Goal: Task Accomplishment & Management: Manage account settings

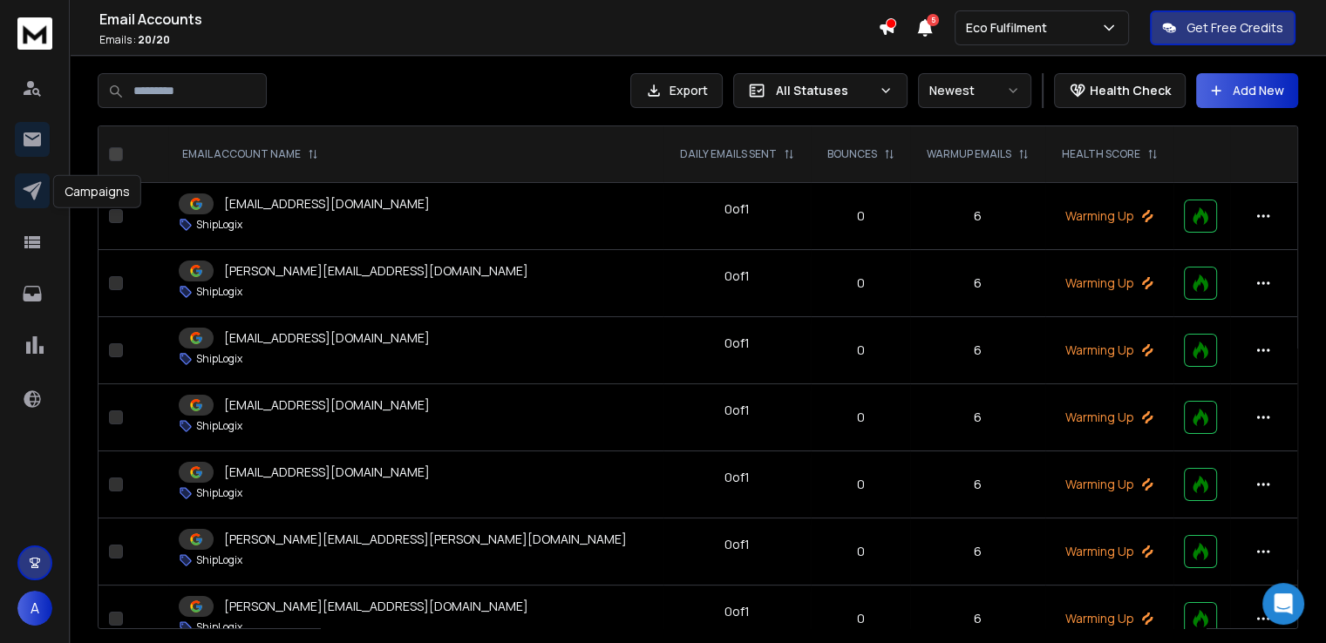
click at [38, 185] on icon at bounding box center [32, 190] width 18 height 18
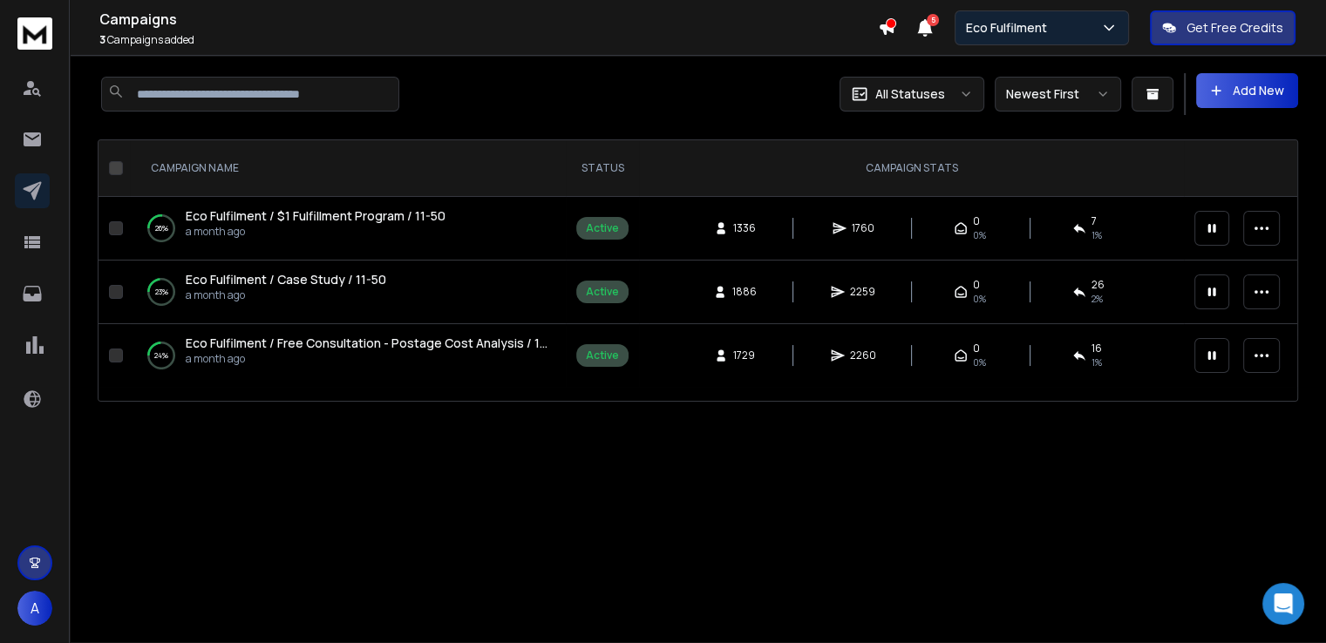
click at [1101, 37] on button "Eco Fulfilment" at bounding box center [1042, 27] width 174 height 35
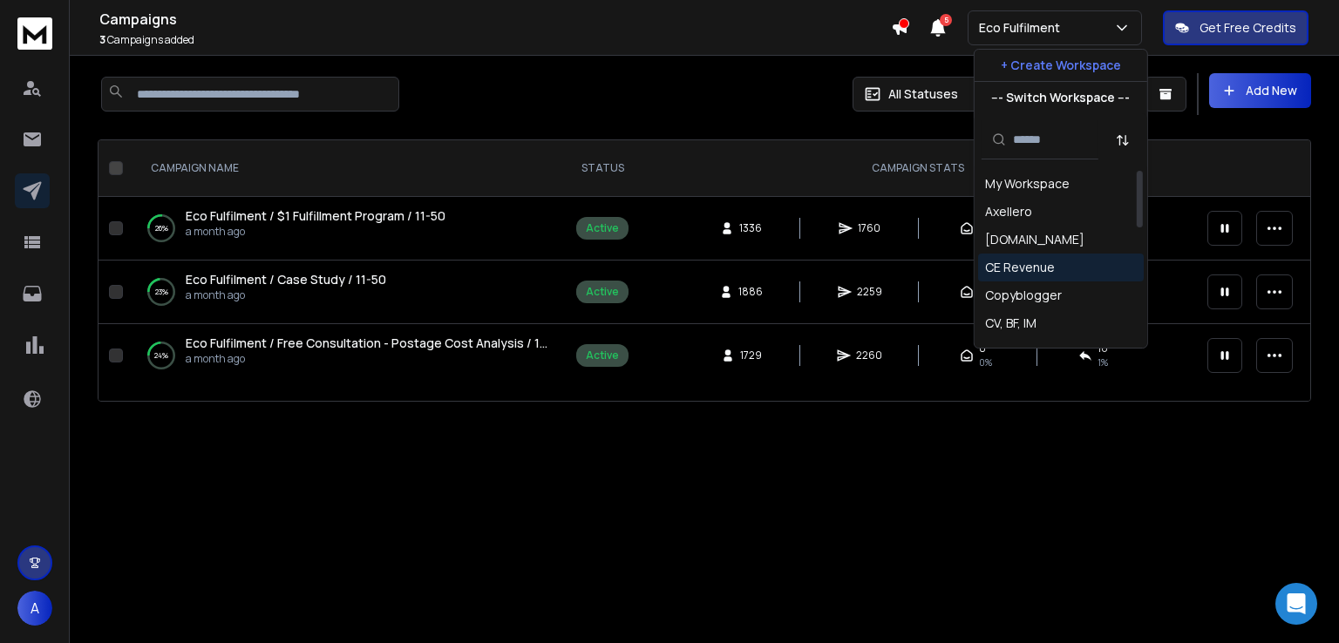
click at [1029, 265] on div "CE Revenue" at bounding box center [1020, 267] width 70 height 17
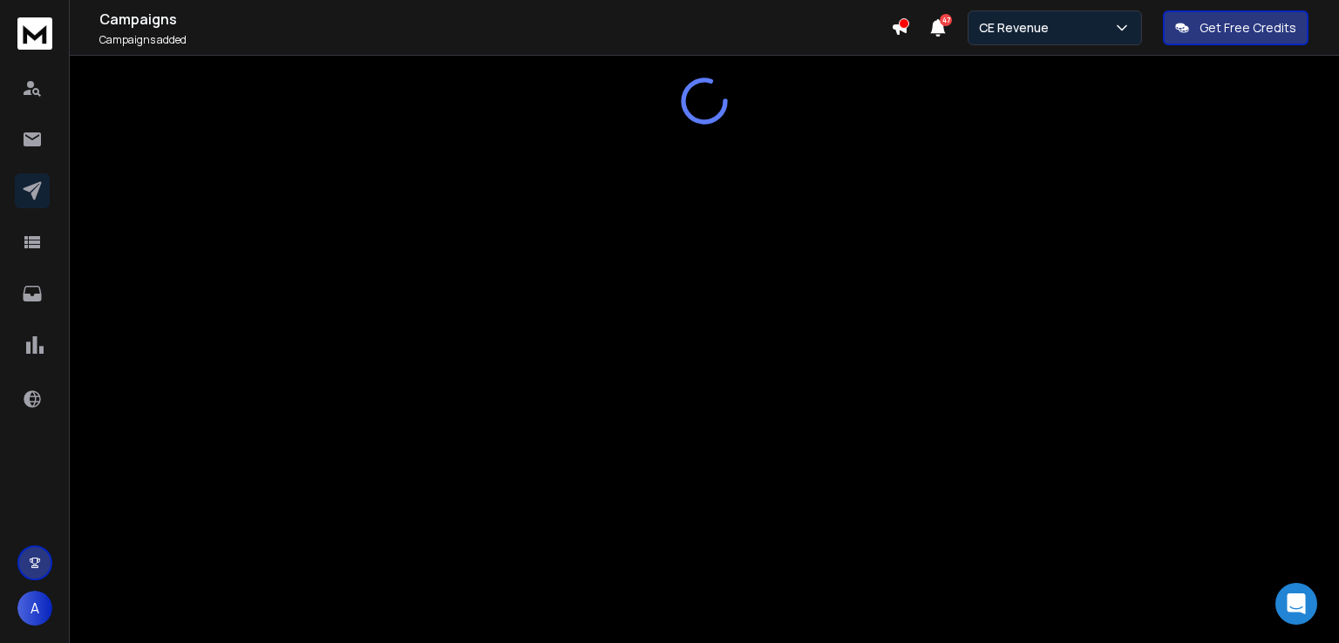
click at [1057, 43] on button "CE Revenue" at bounding box center [1055, 27] width 174 height 35
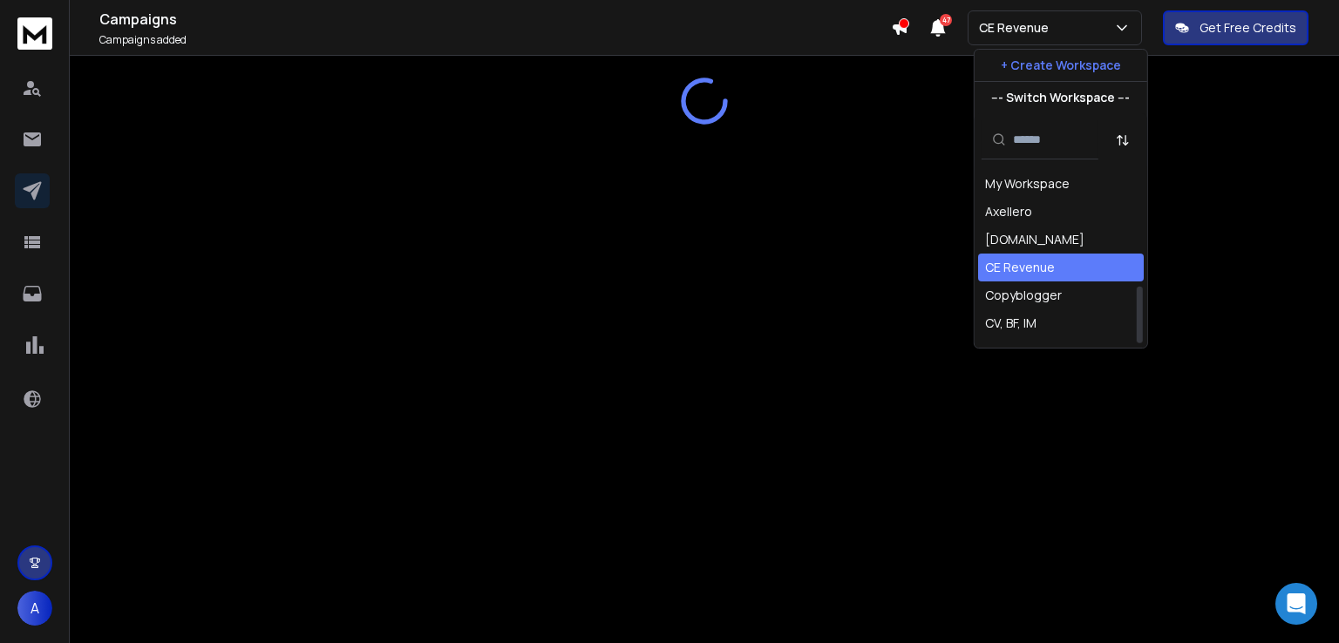
scroll to position [356, 0]
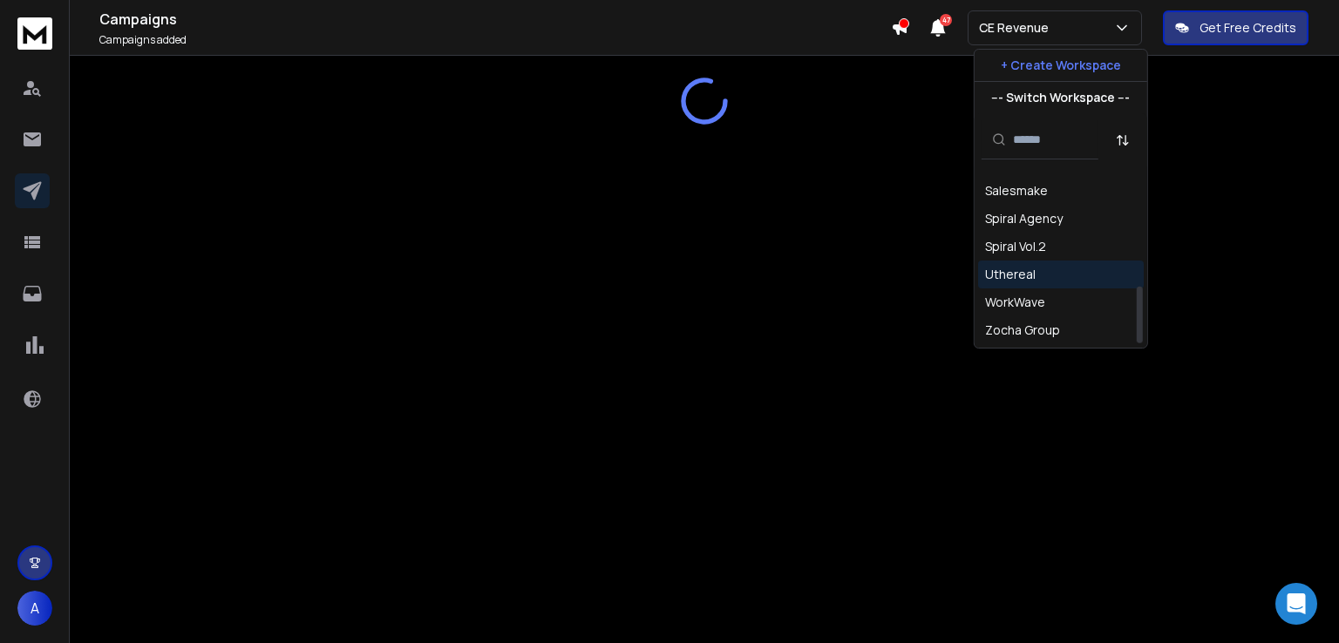
click at [1039, 269] on div "Uthereal" at bounding box center [1061, 275] width 166 height 28
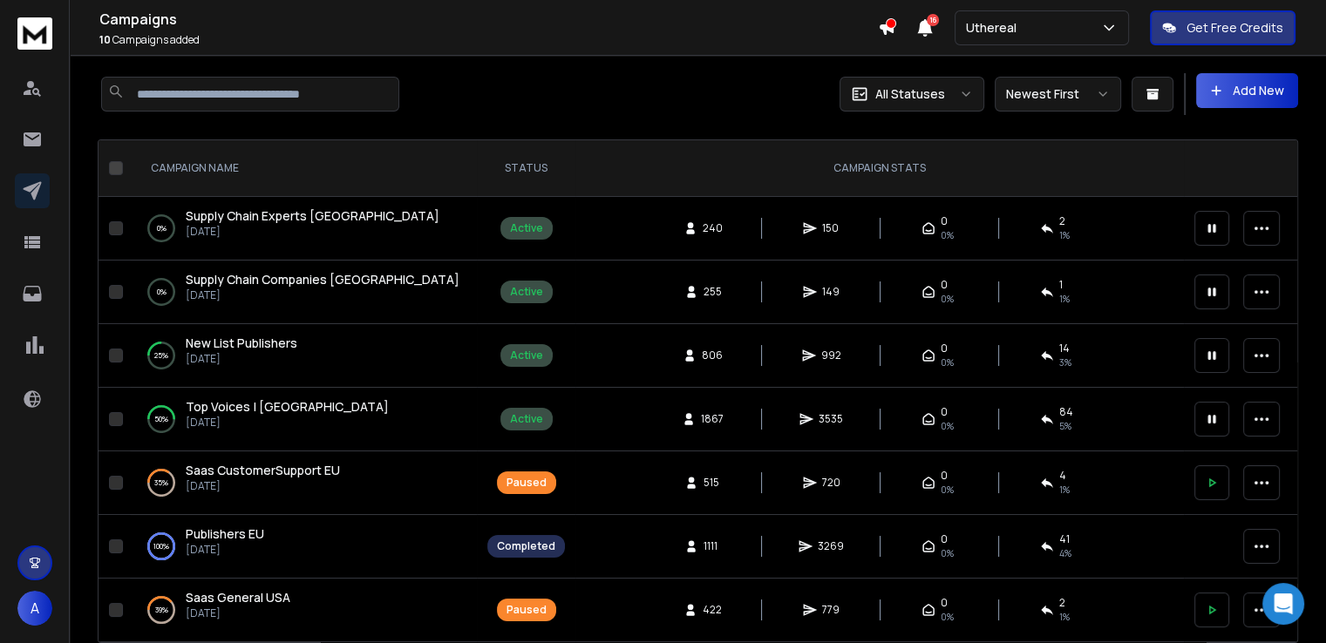
click at [287, 217] on span "Supply Chain Experts [GEOGRAPHIC_DATA]" at bounding box center [313, 216] width 254 height 17
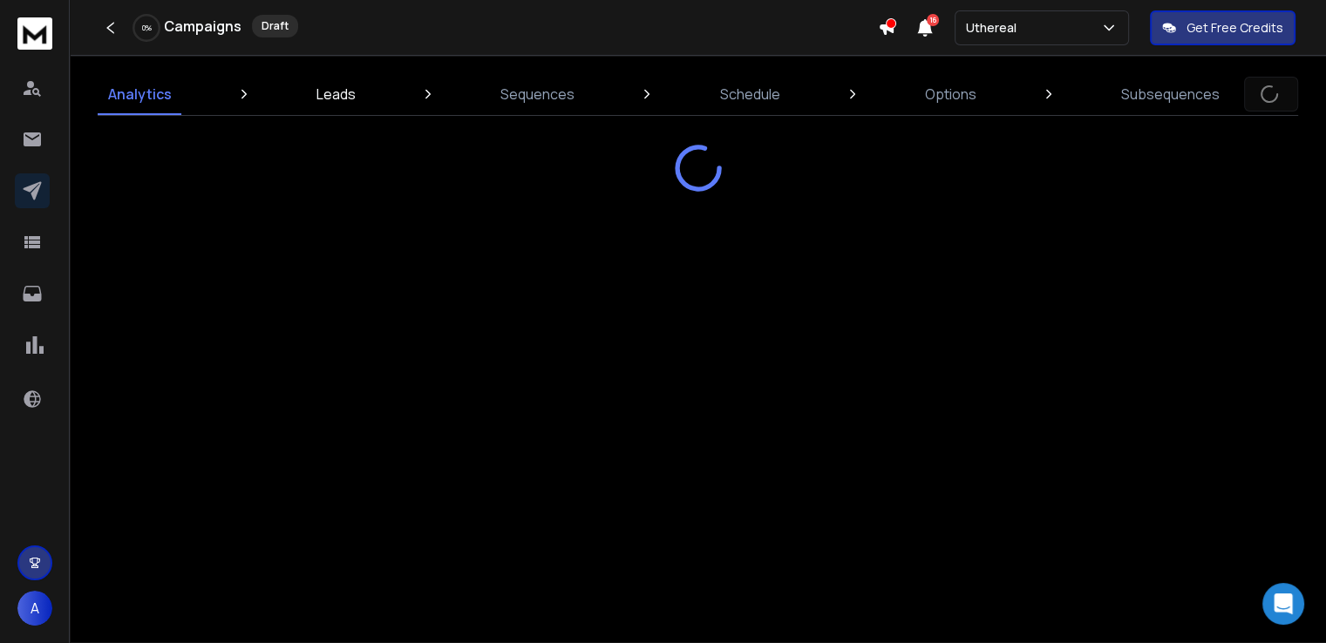
click at [328, 99] on p "Leads" at bounding box center [335, 94] width 39 height 21
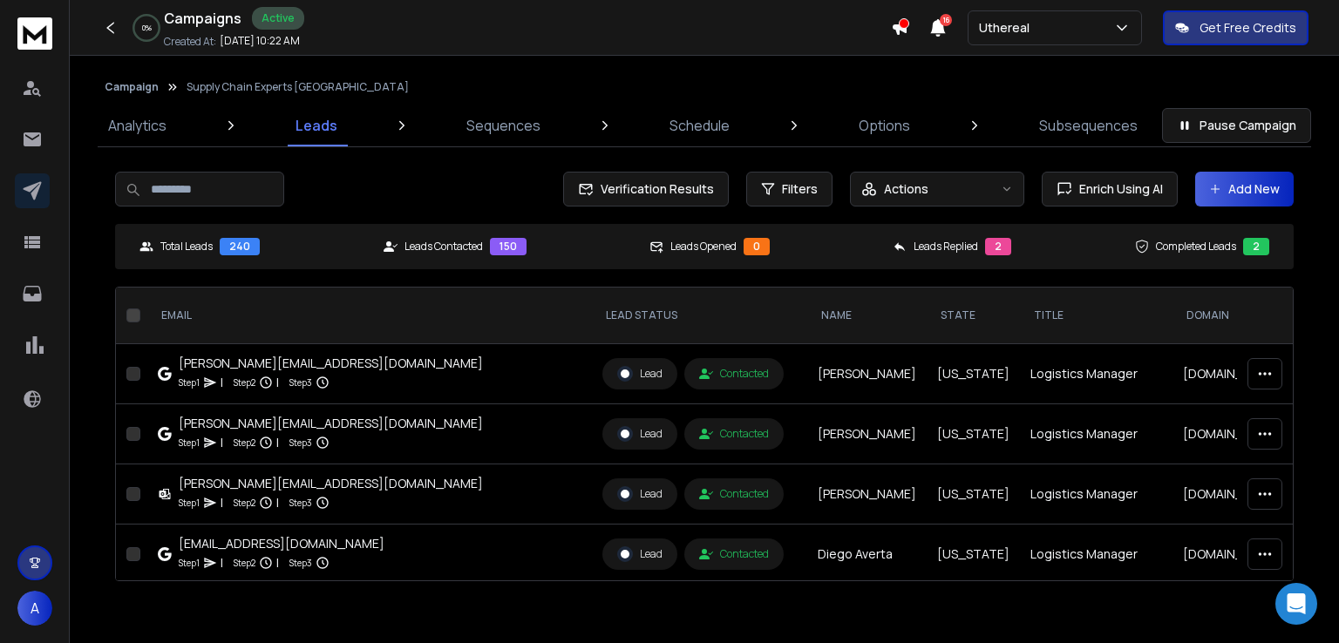
click at [1239, 200] on button "Add New" at bounding box center [1244, 189] width 99 height 35
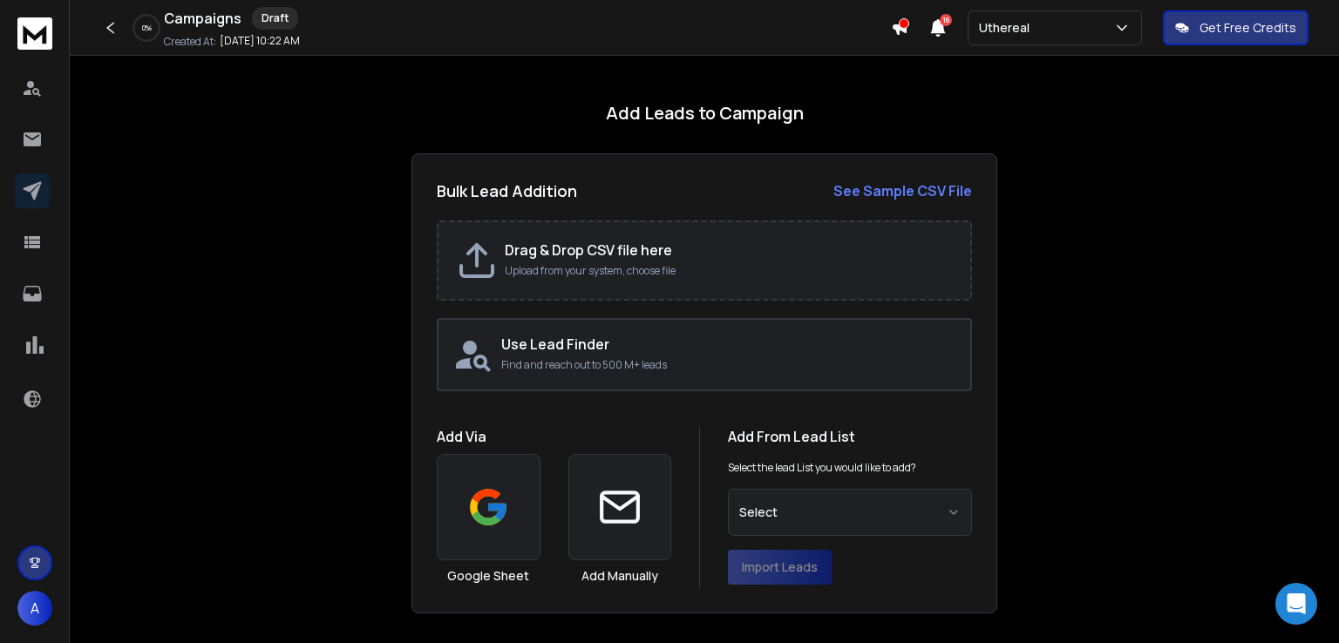
click at [614, 245] on h2 "Drag & Drop CSV file here" at bounding box center [729, 250] width 448 height 21
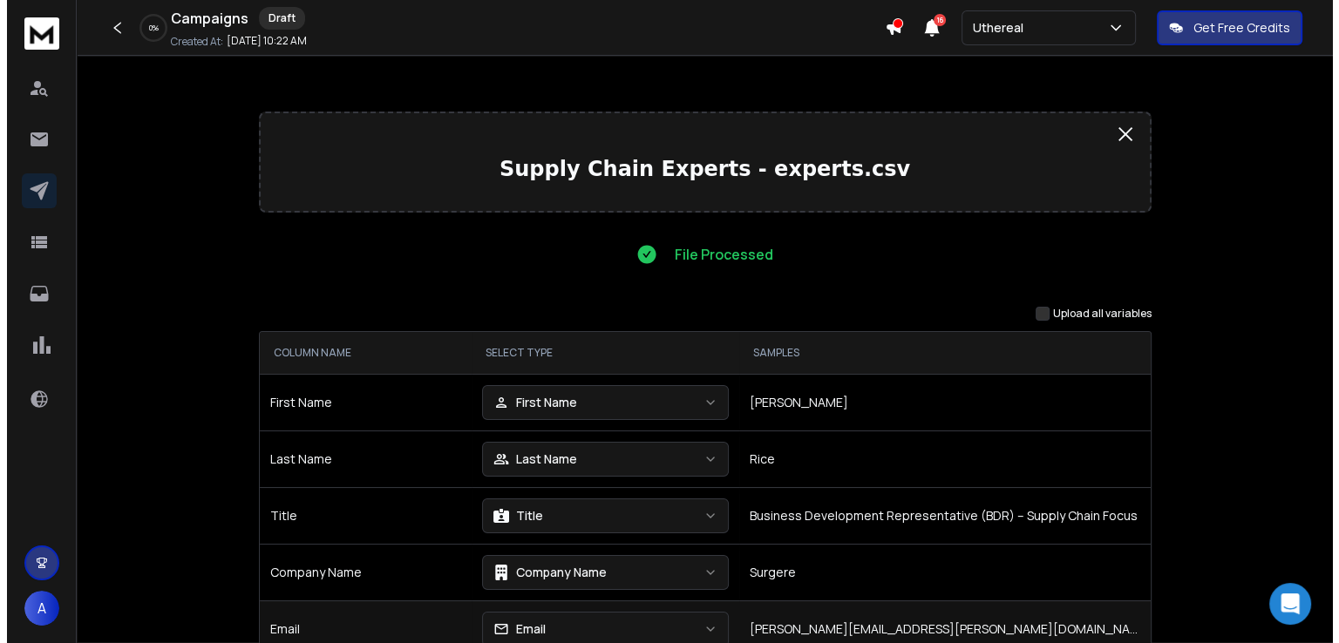
scroll to position [290, 0]
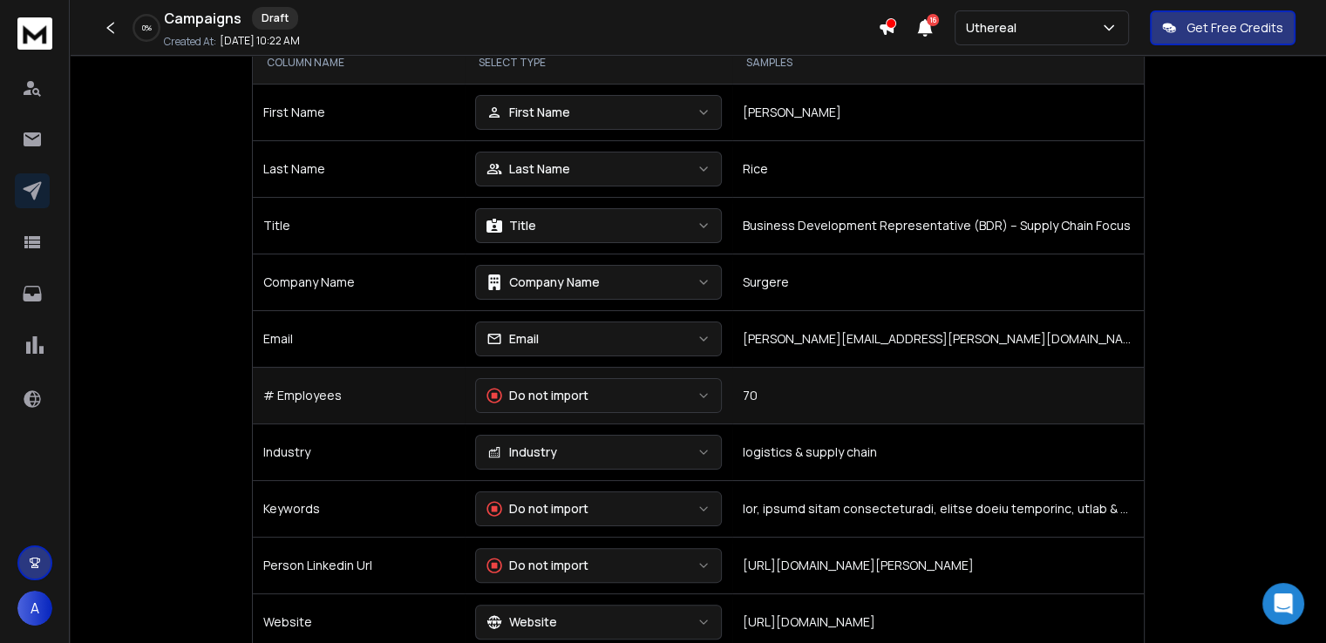
click at [508, 394] on div "Do not import" at bounding box center [538, 395] width 102 height 17
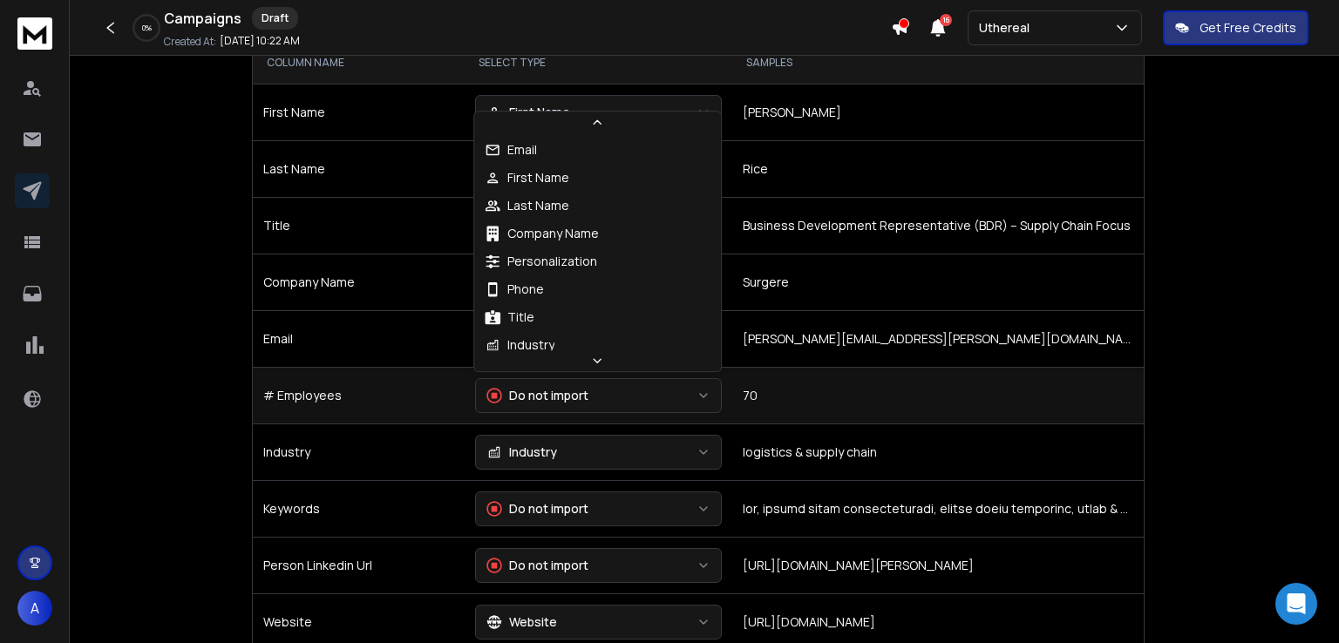
scroll to position [175, 0]
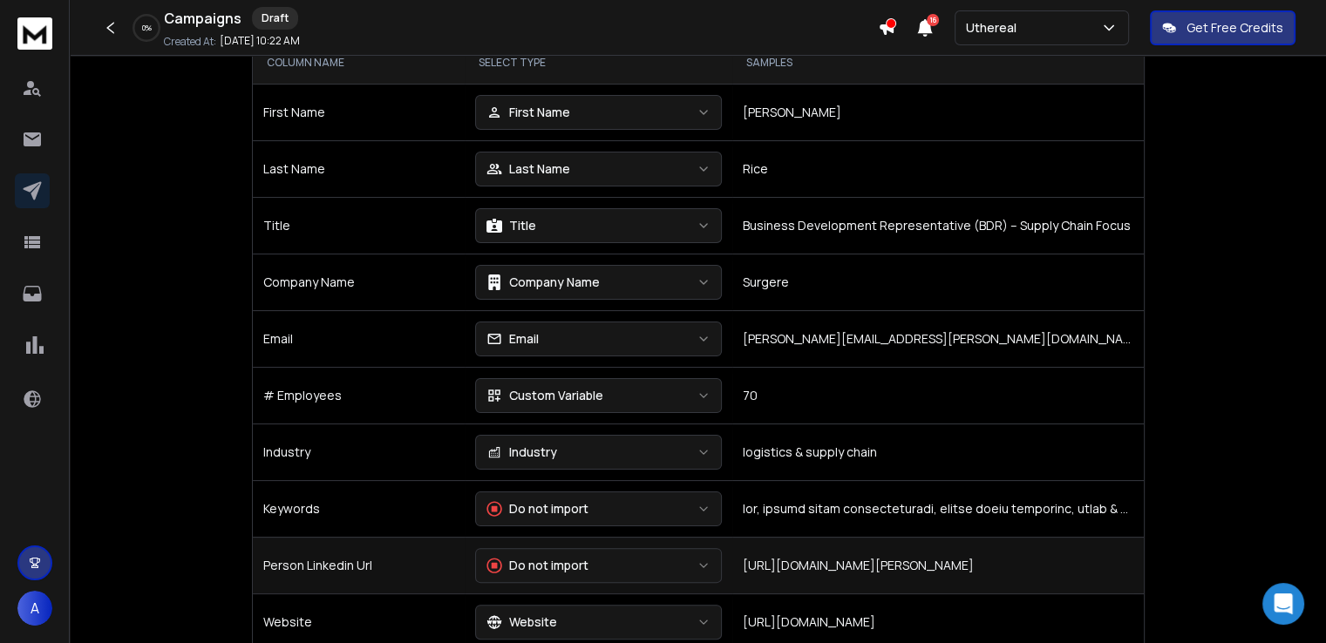
click at [549, 565] on div "Do not import" at bounding box center [538, 565] width 102 height 17
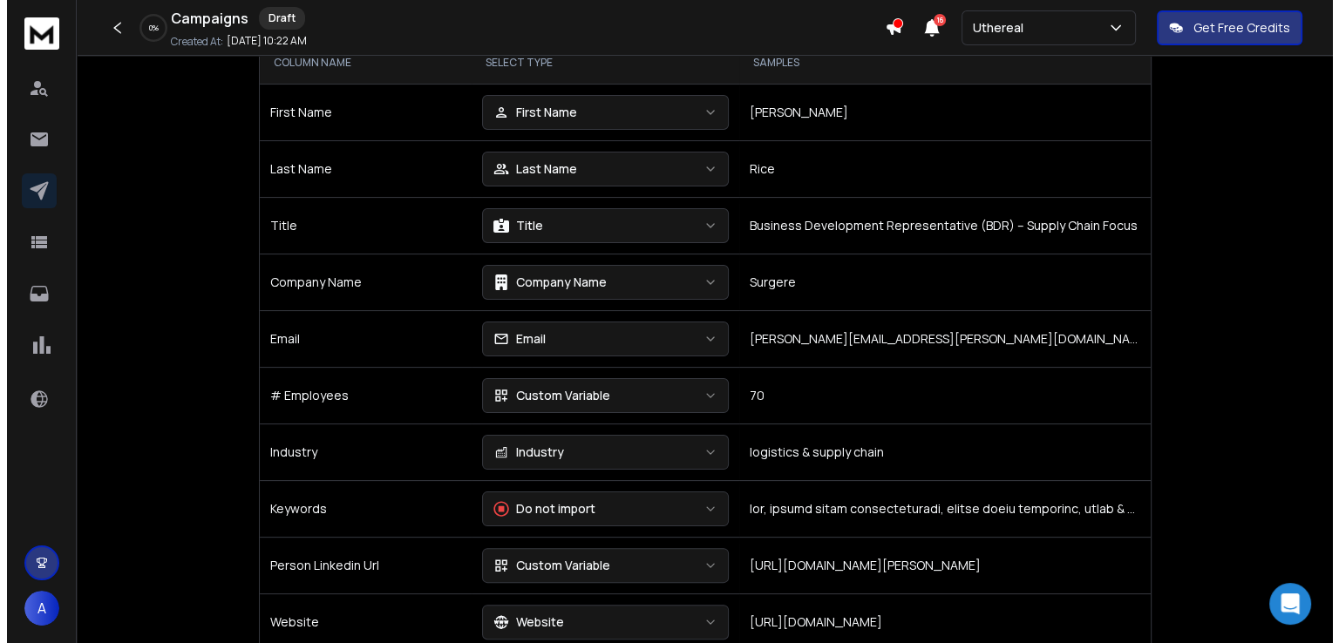
scroll to position [1293, 0]
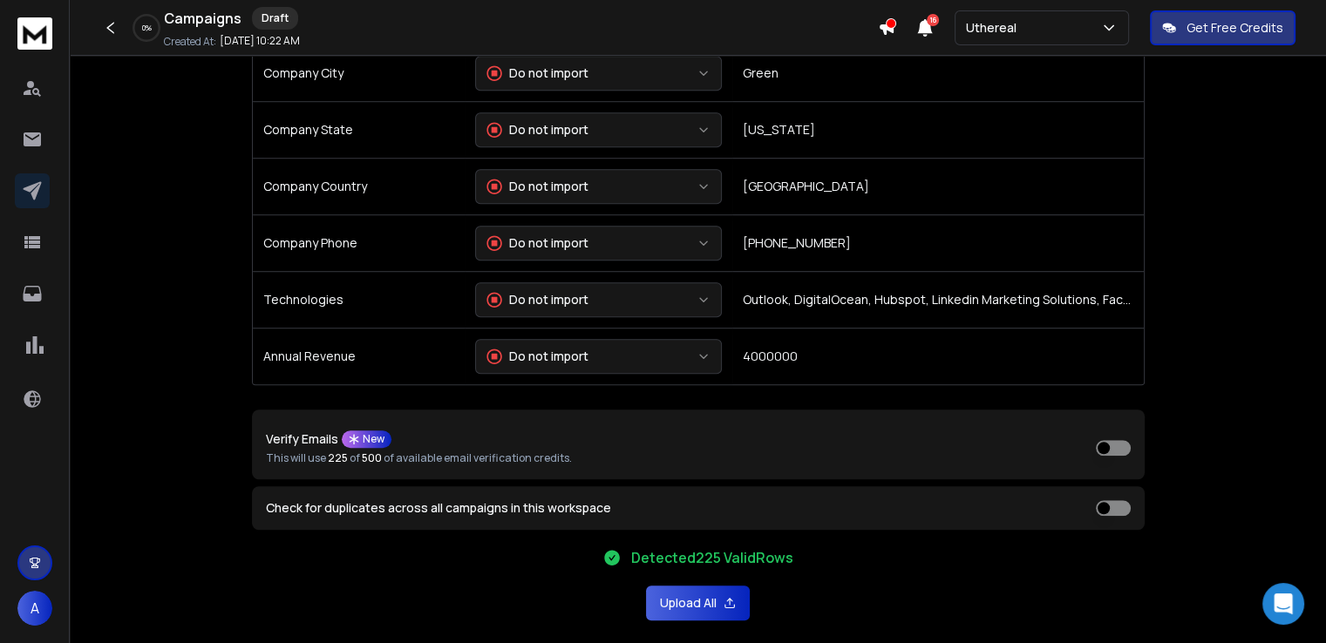
click at [706, 590] on button "Upload All" at bounding box center [698, 603] width 104 height 35
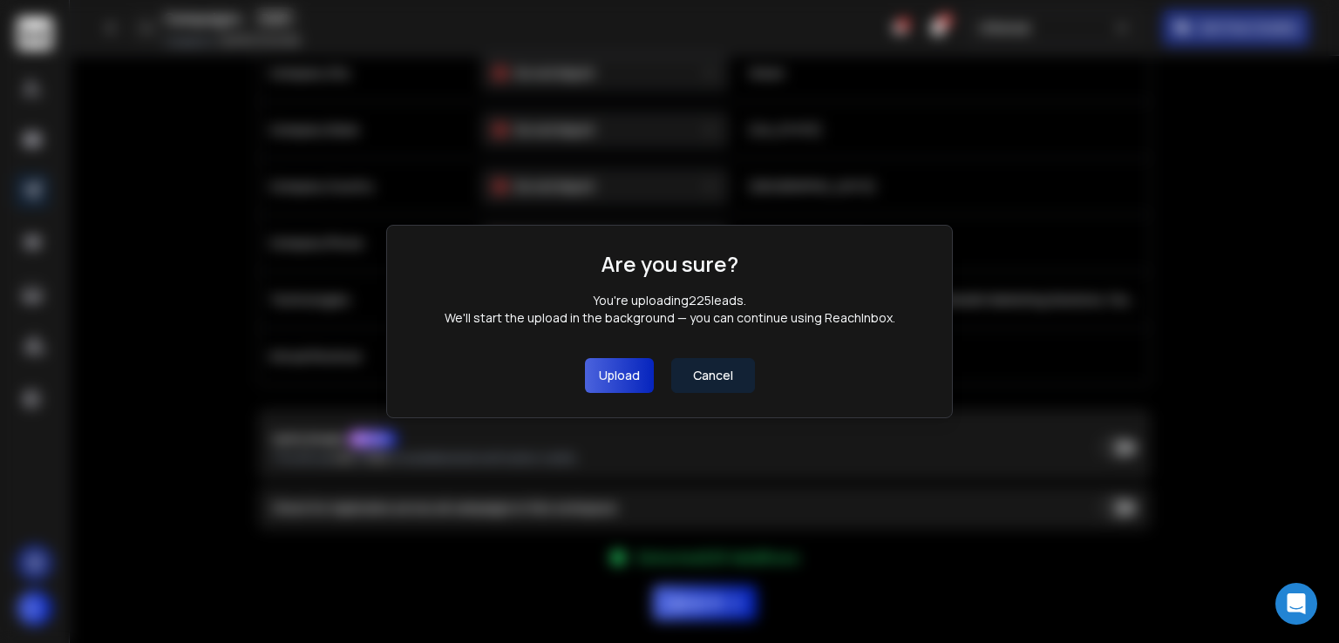
click at [623, 371] on button "Upload" at bounding box center [619, 375] width 69 height 35
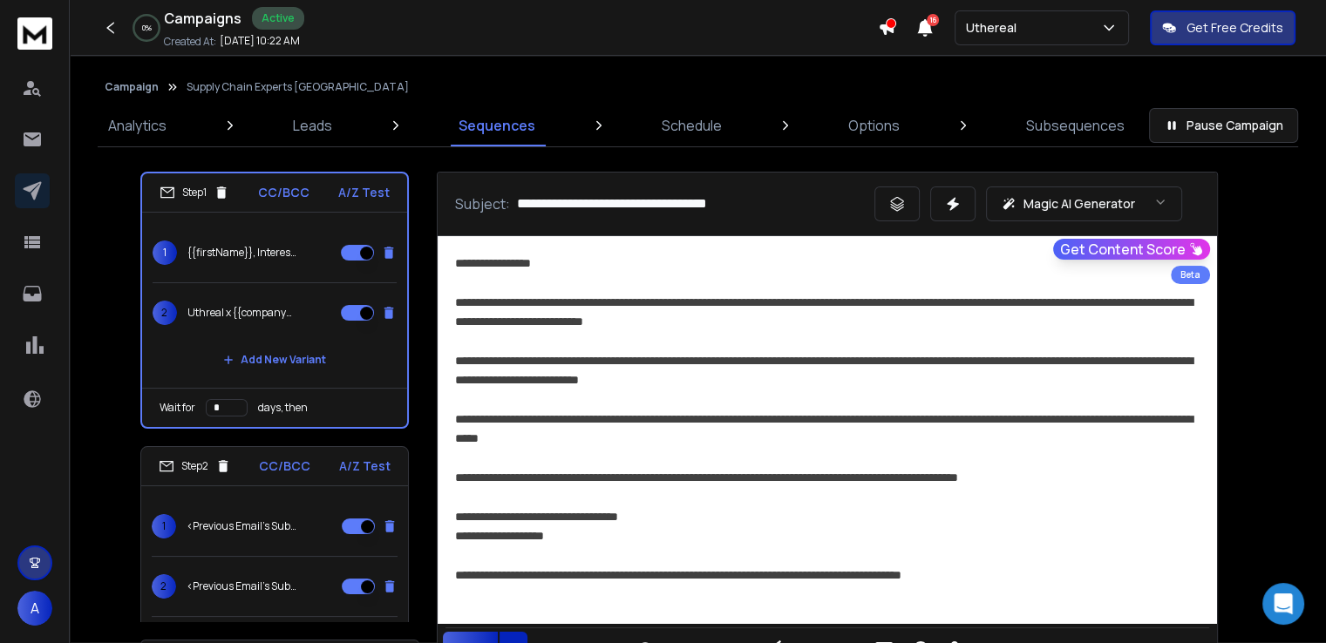
scroll to position [55, 0]
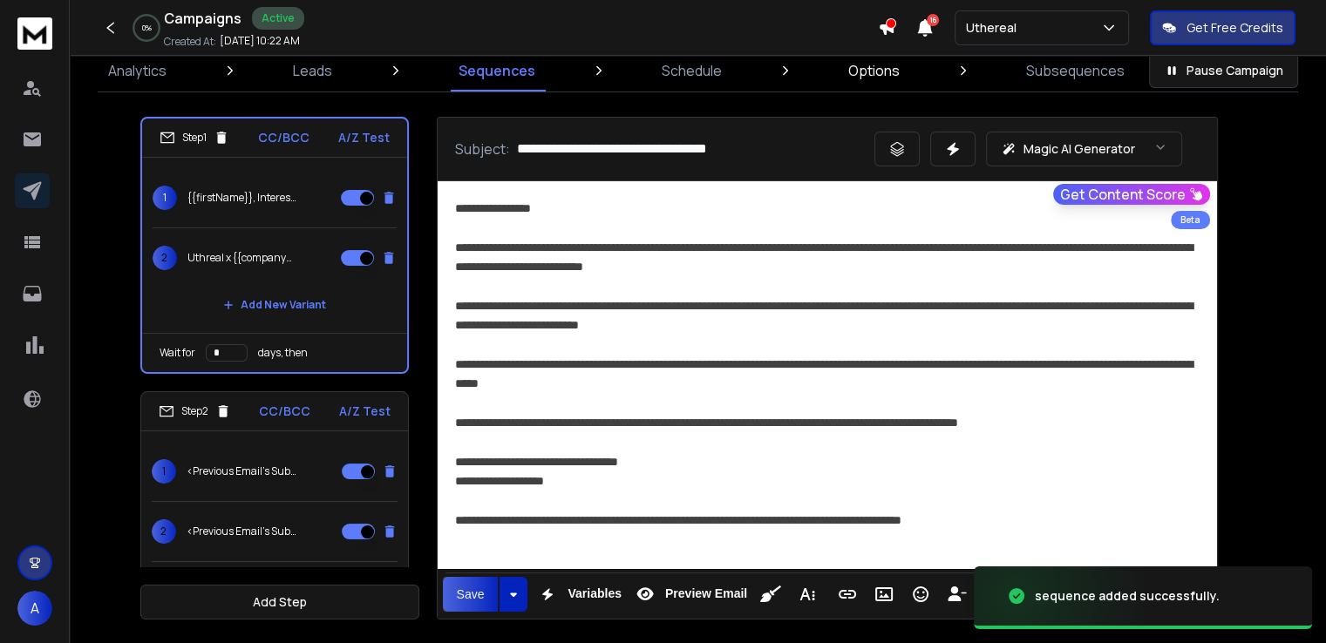
click at [879, 73] on p "Options" at bounding box center [873, 70] width 51 height 21
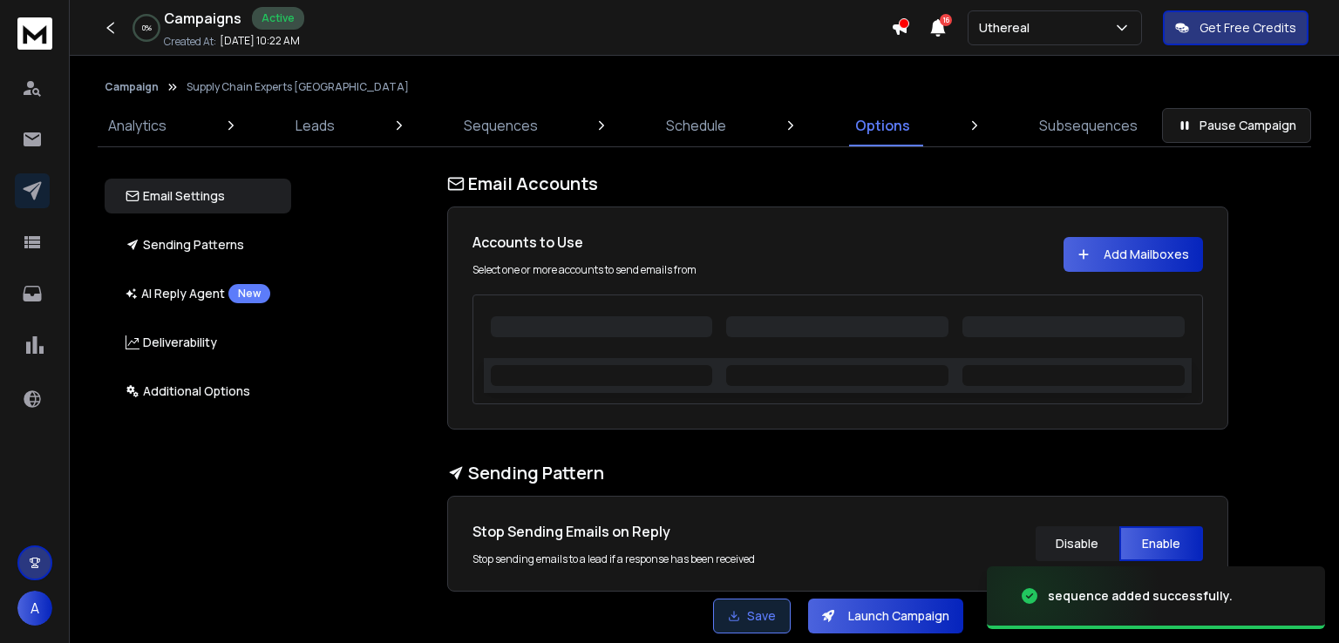
click at [721, 622] on button "Save" at bounding box center [752, 616] width 78 height 35
click at [865, 608] on button "Launch Campaign" at bounding box center [885, 616] width 155 height 35
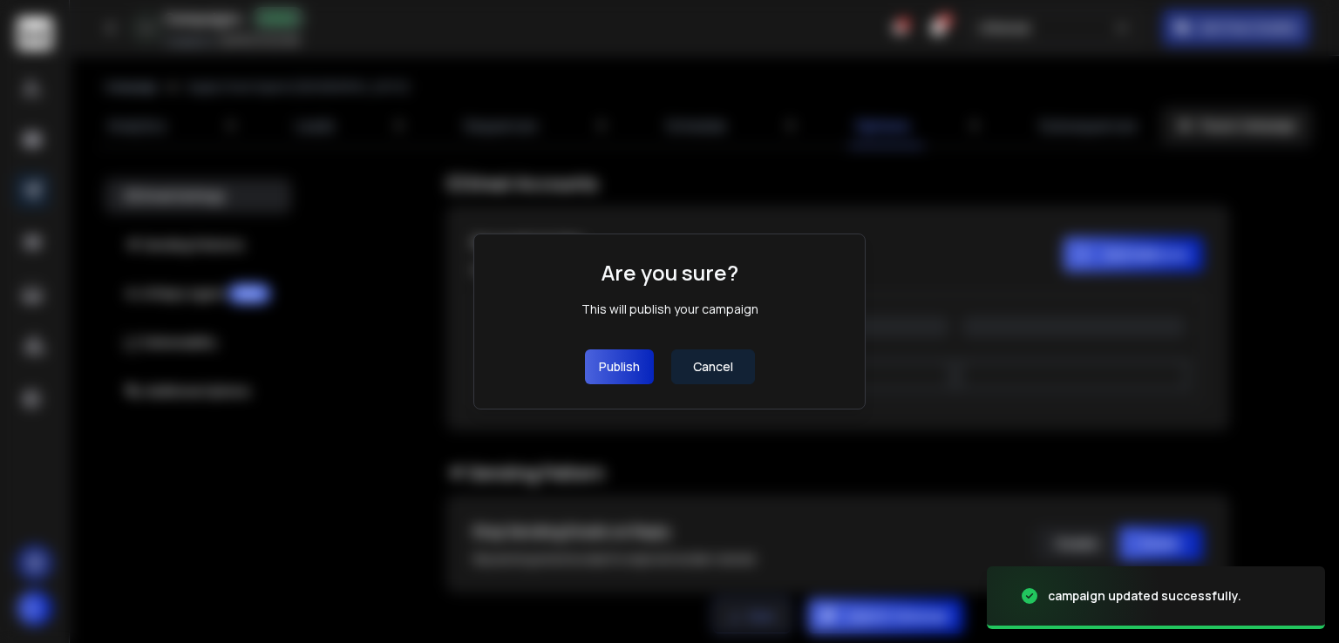
click at [642, 379] on button "Publish" at bounding box center [619, 367] width 69 height 35
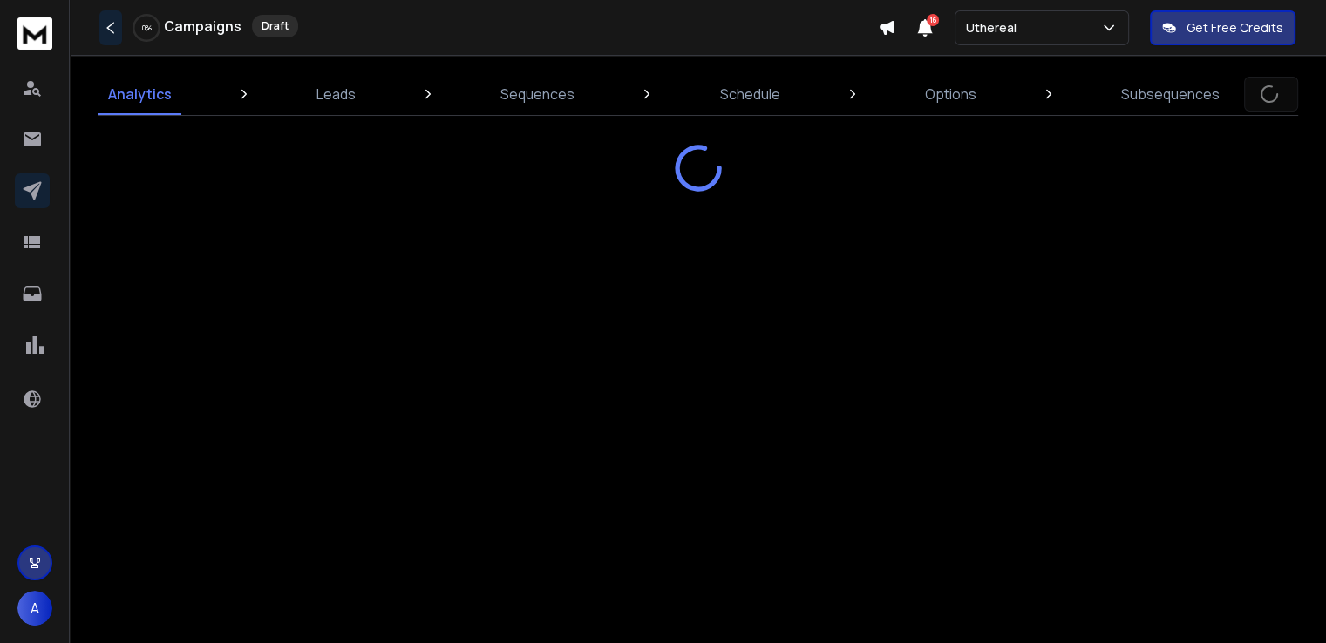
click at [108, 36] on button at bounding box center [110, 27] width 23 height 35
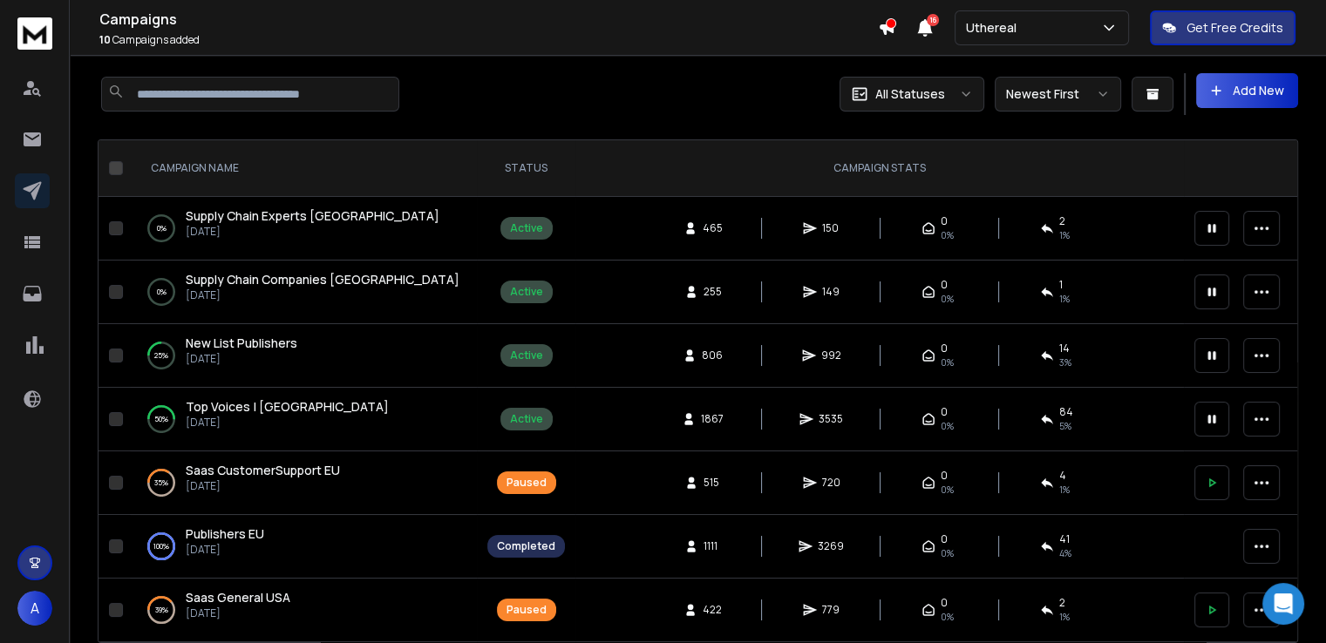
click at [269, 271] on span "Supply Chain Companies [GEOGRAPHIC_DATA]" at bounding box center [323, 279] width 274 height 17
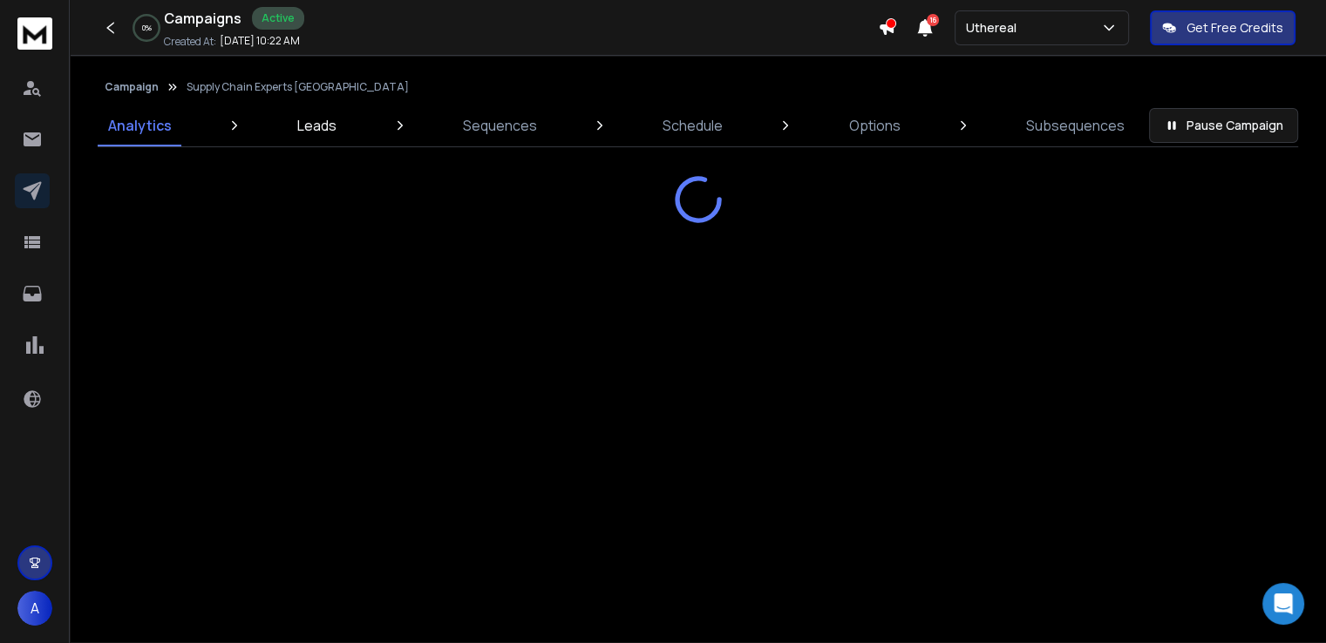
click at [310, 118] on p "Leads" at bounding box center [316, 125] width 39 height 21
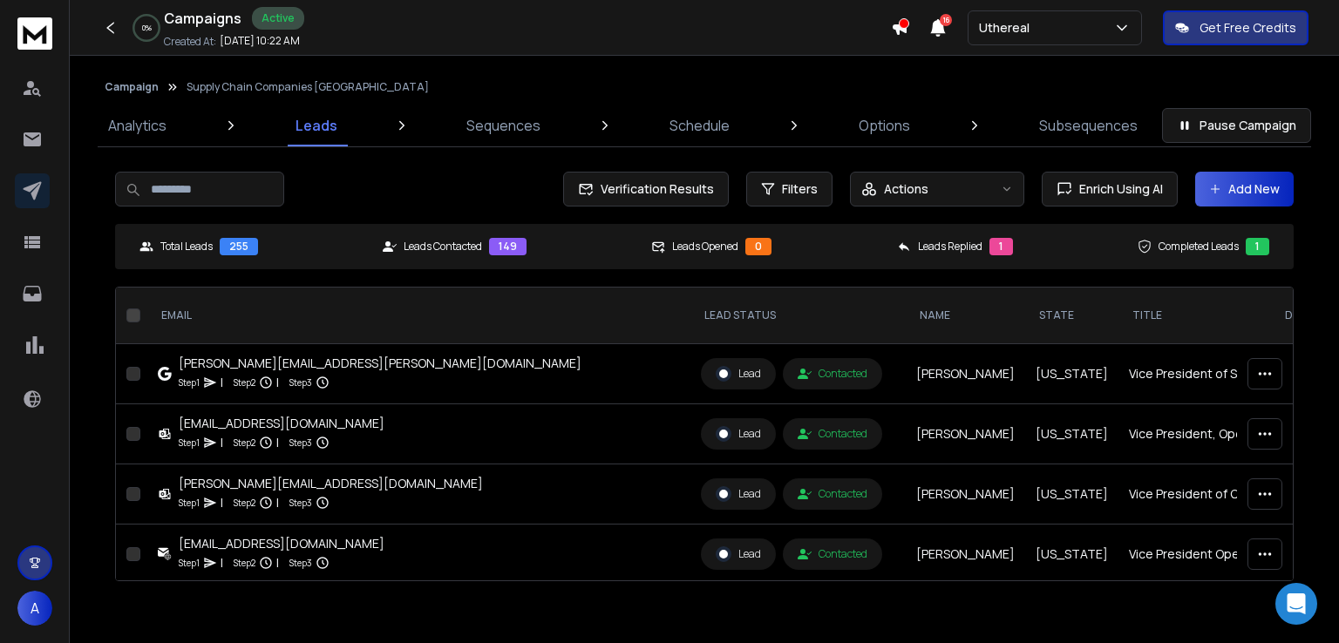
click at [1252, 180] on button "Add New" at bounding box center [1244, 189] width 99 height 35
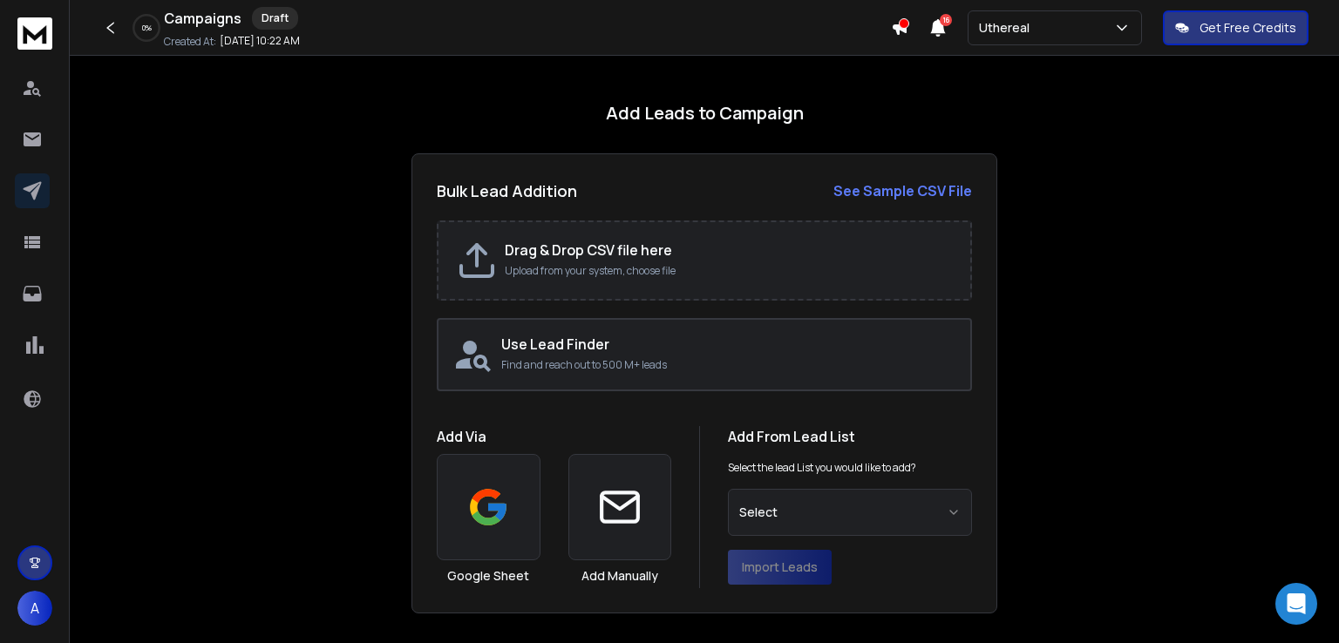
click at [510, 245] on h2 "Drag & Drop CSV file here" at bounding box center [729, 250] width 448 height 21
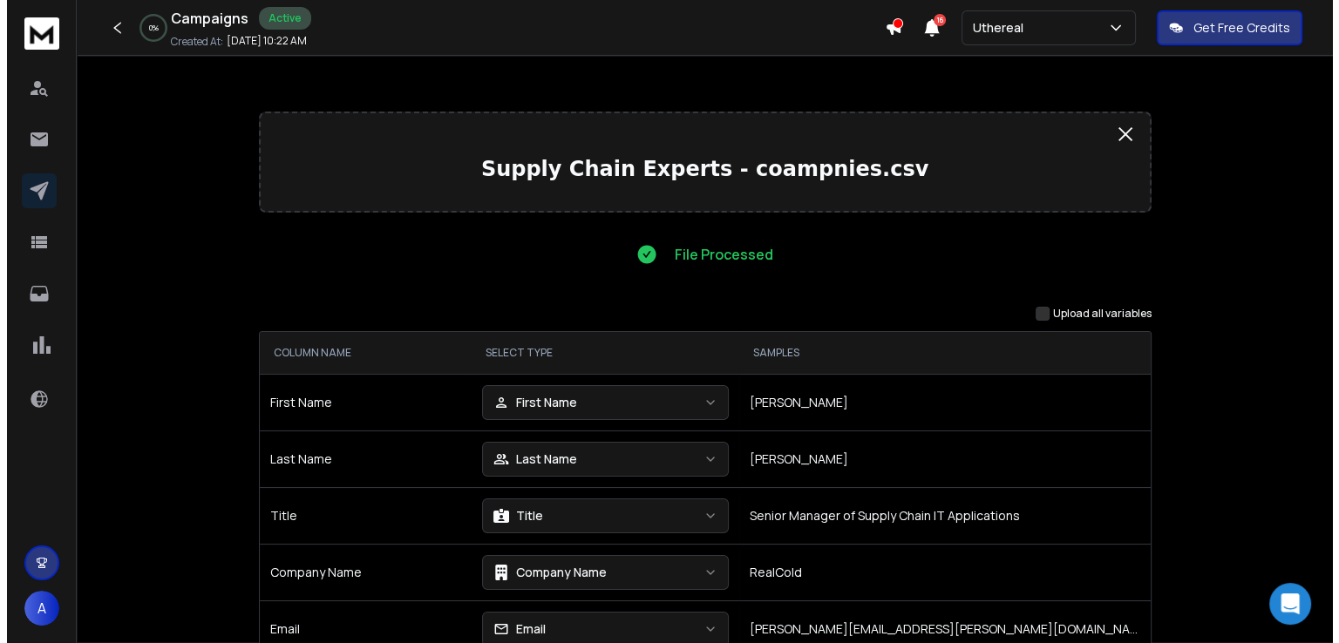
scroll to position [290, 0]
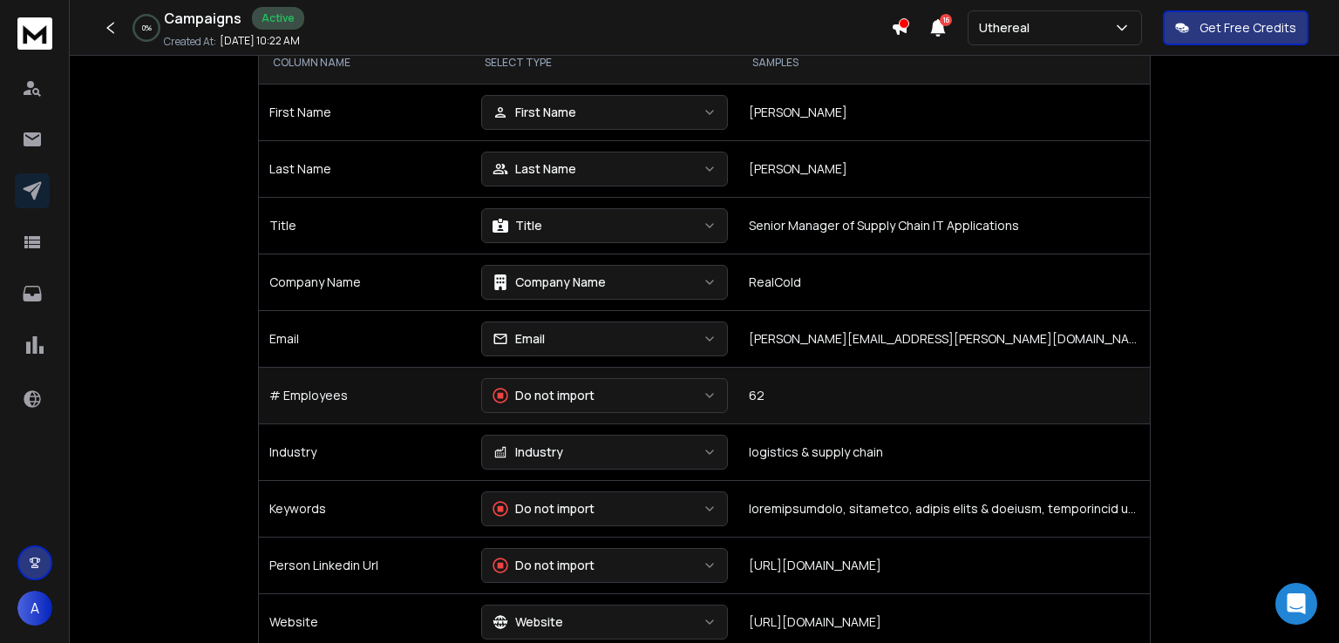
click at [537, 391] on div "Do not import" at bounding box center [544, 395] width 102 height 17
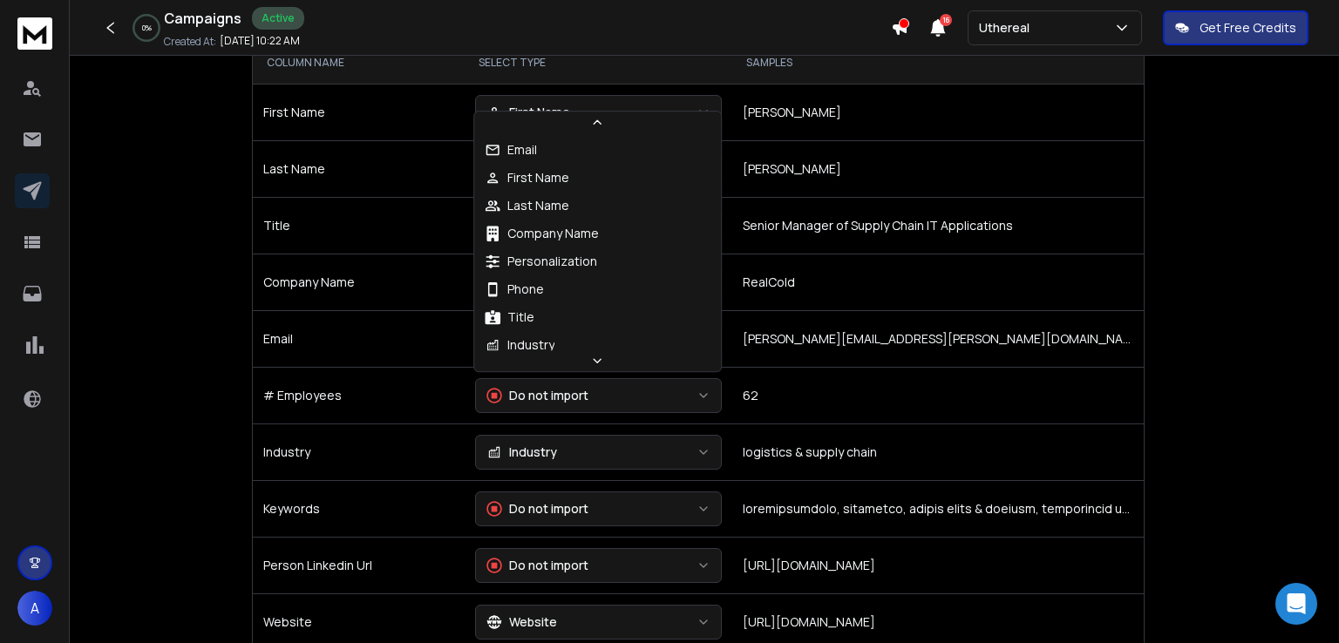
scroll to position [158, 0]
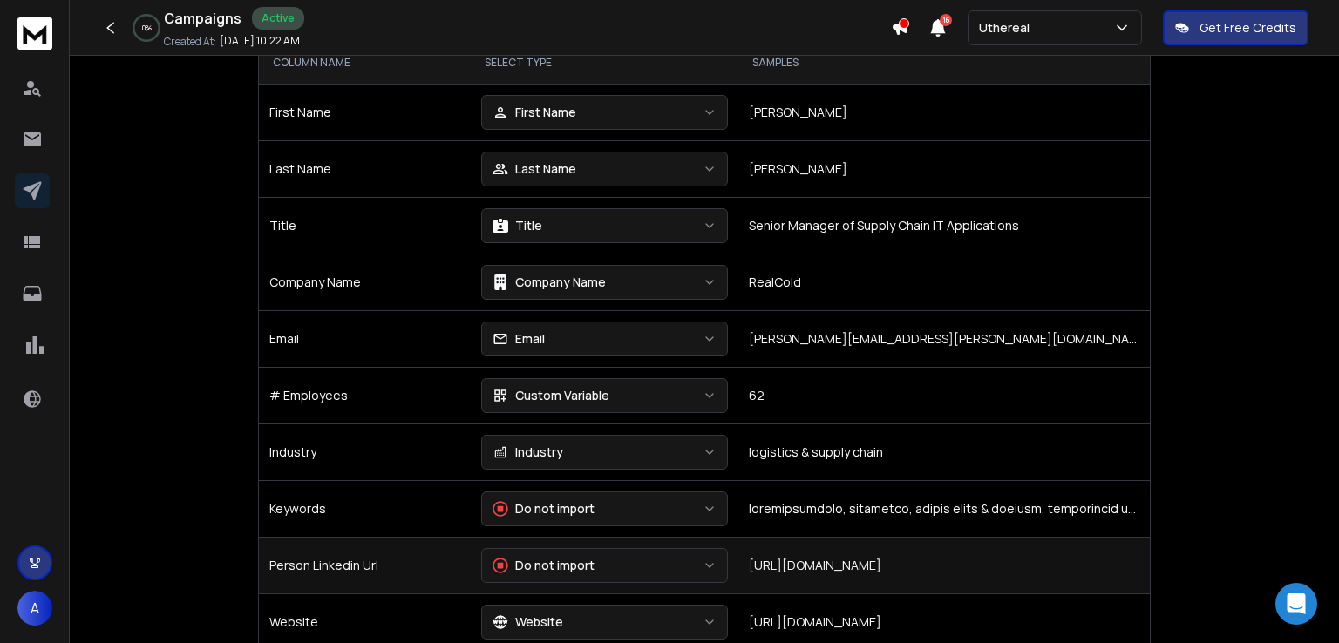
click at [494, 569] on icon "button" at bounding box center [500, 565] width 15 height 15
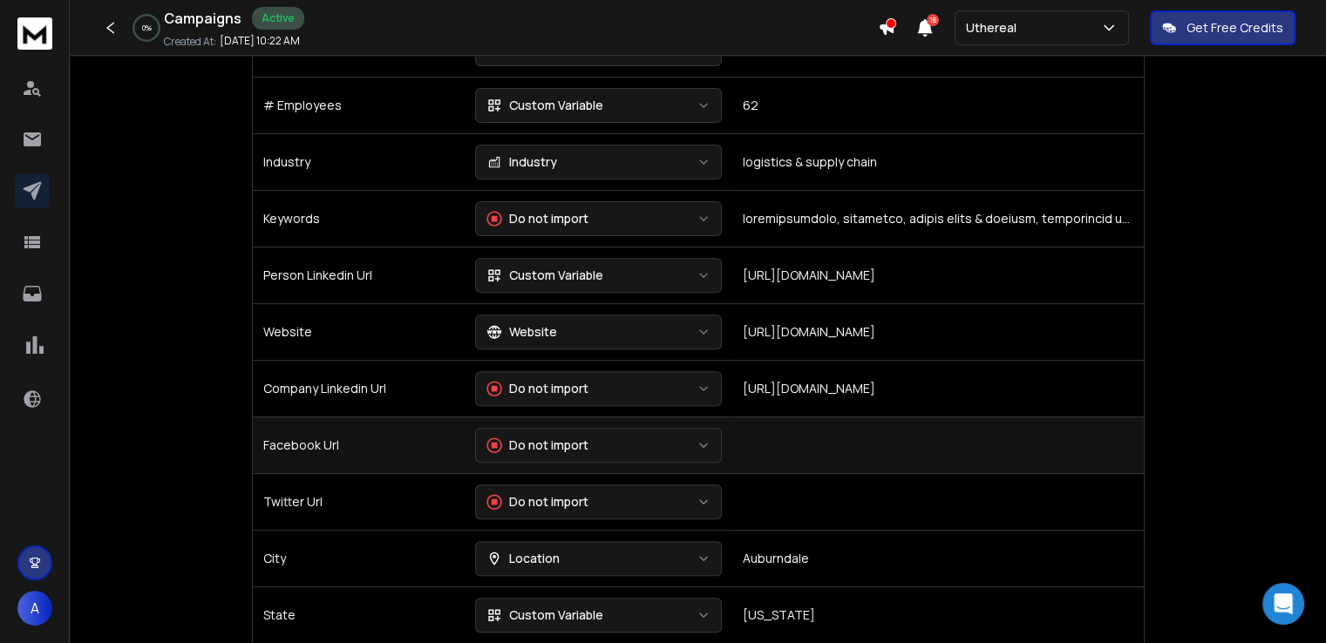
scroll to position [1293, 0]
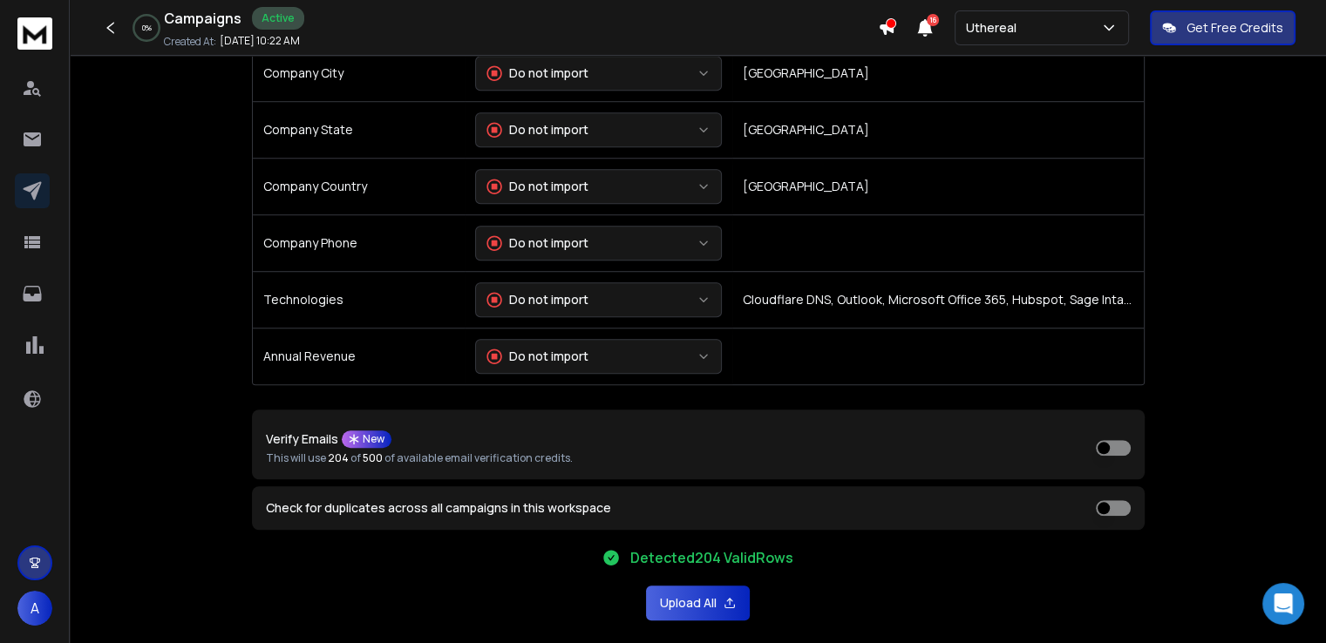
click at [711, 597] on button "Upload All" at bounding box center [698, 603] width 104 height 35
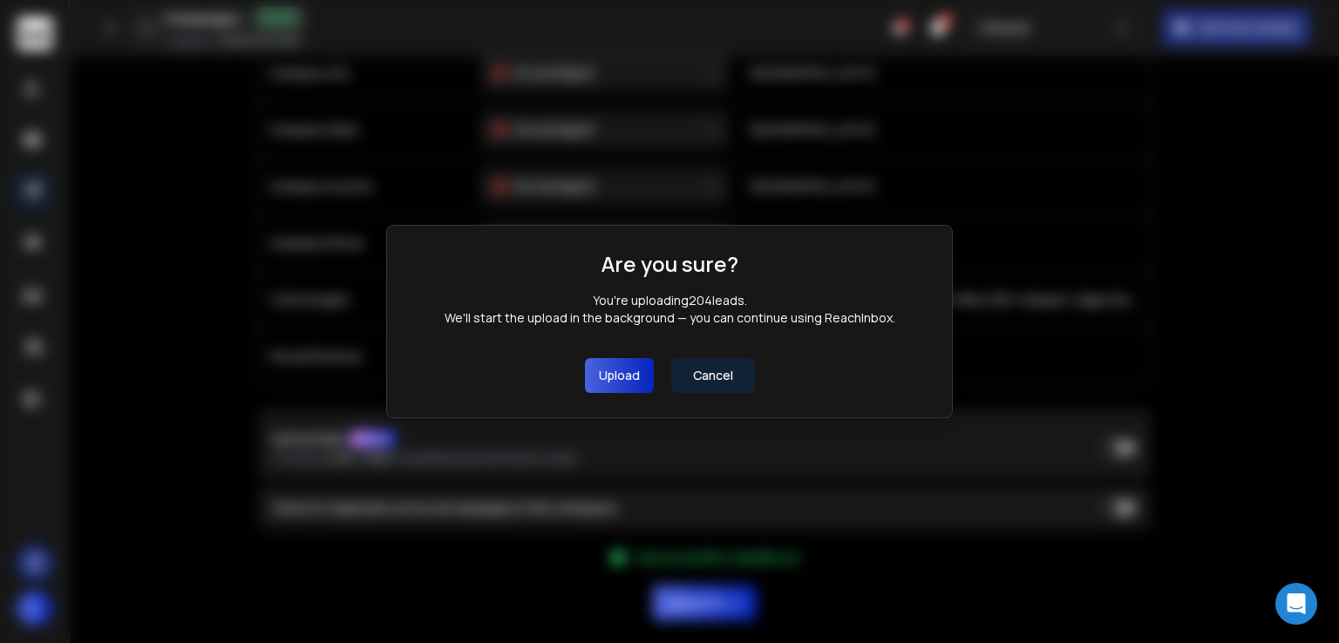
click at [608, 395] on div "Are you sure? You're uploading 204 lead s . We'll start the upload in the backg…" at bounding box center [669, 322] width 567 height 194
click at [613, 375] on button "Upload" at bounding box center [619, 375] width 69 height 35
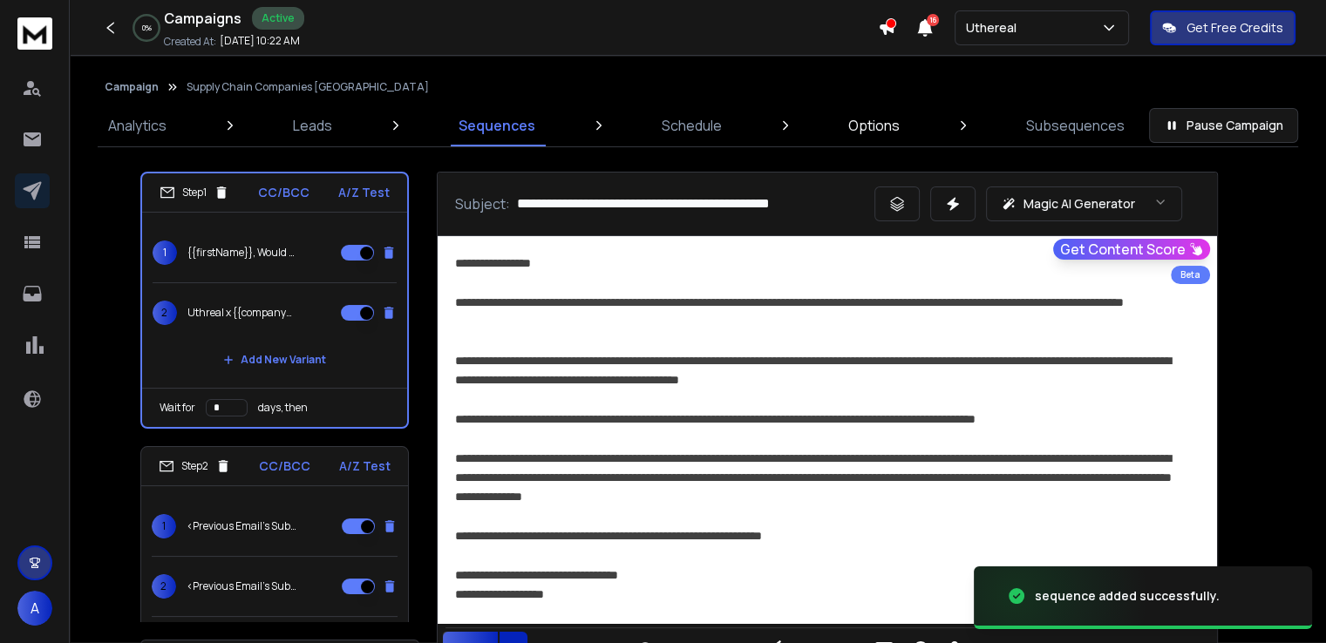
click at [904, 126] on link "Options" at bounding box center [874, 126] width 72 height 42
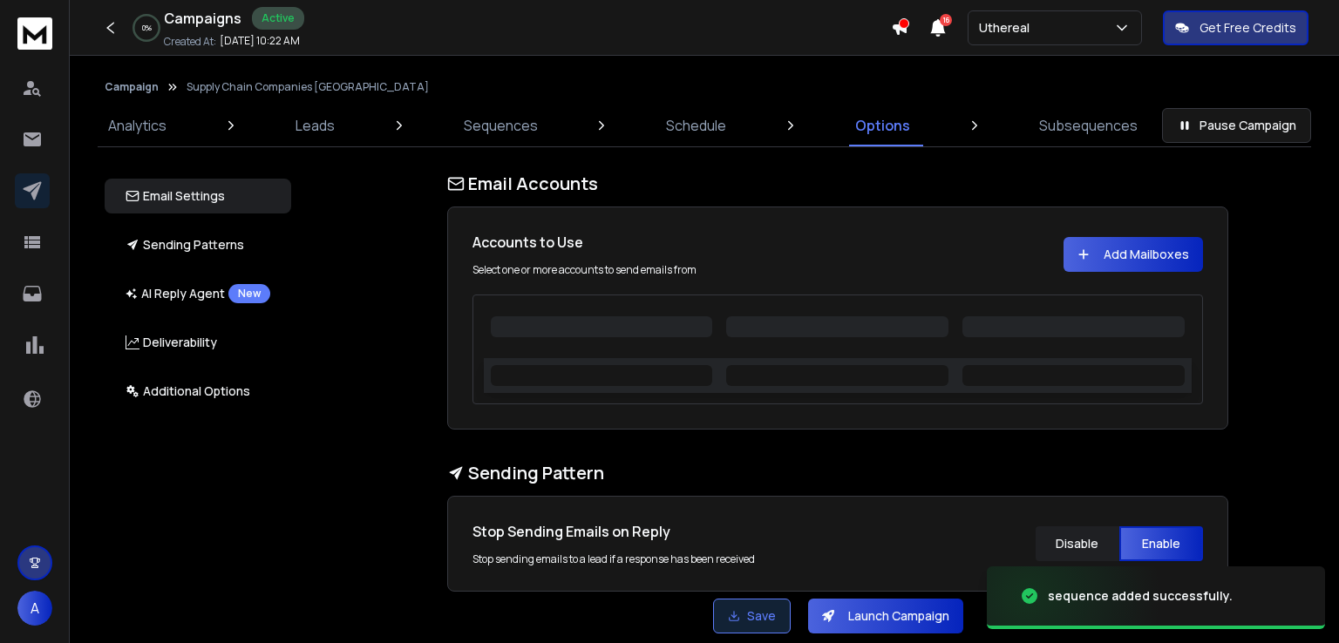
click at [751, 608] on button "Save" at bounding box center [752, 616] width 78 height 35
click at [851, 615] on button "Launch Campaign" at bounding box center [885, 616] width 155 height 35
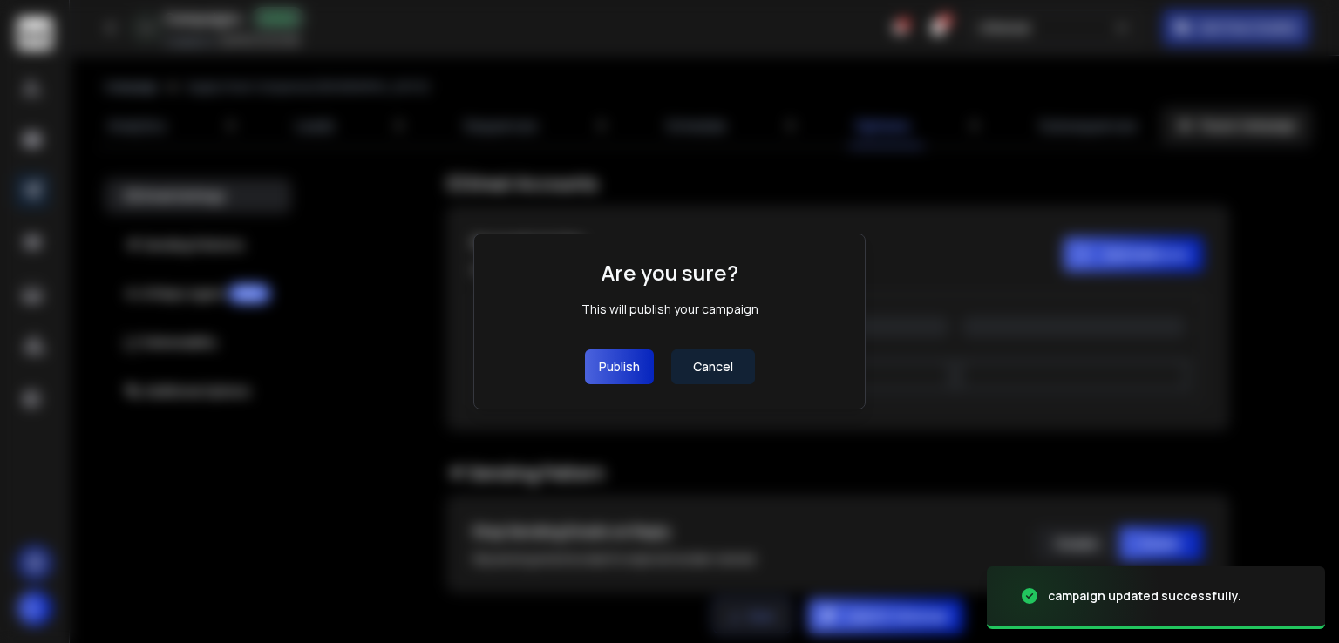
click at [613, 353] on button "Publish" at bounding box center [619, 367] width 69 height 35
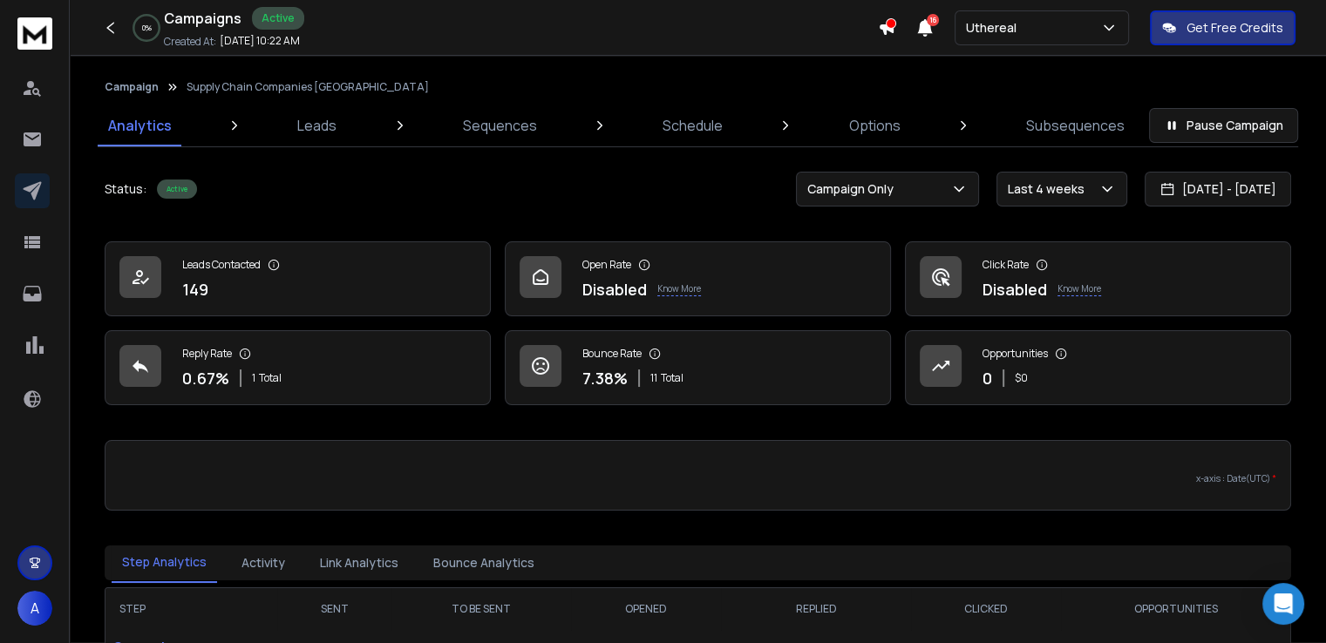
click at [106, 37] on button at bounding box center [110, 27] width 23 height 35
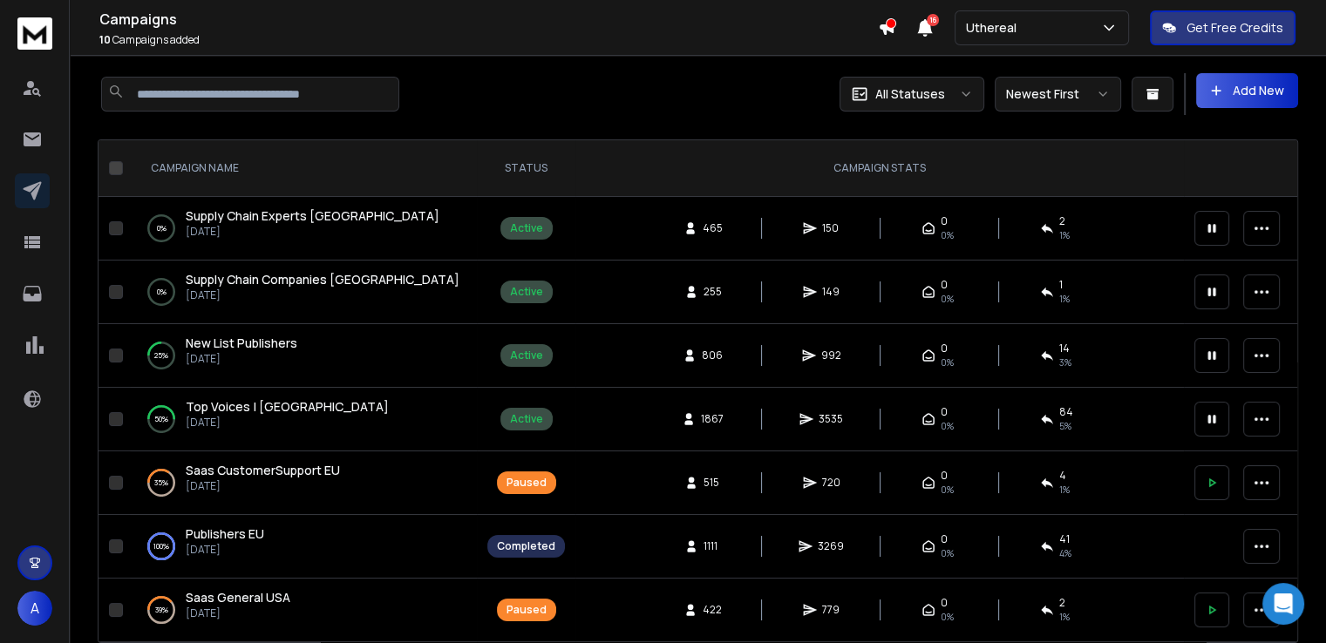
click at [336, 351] on div "25 % New List Publishers [DATE]" at bounding box center [303, 356] width 312 height 42
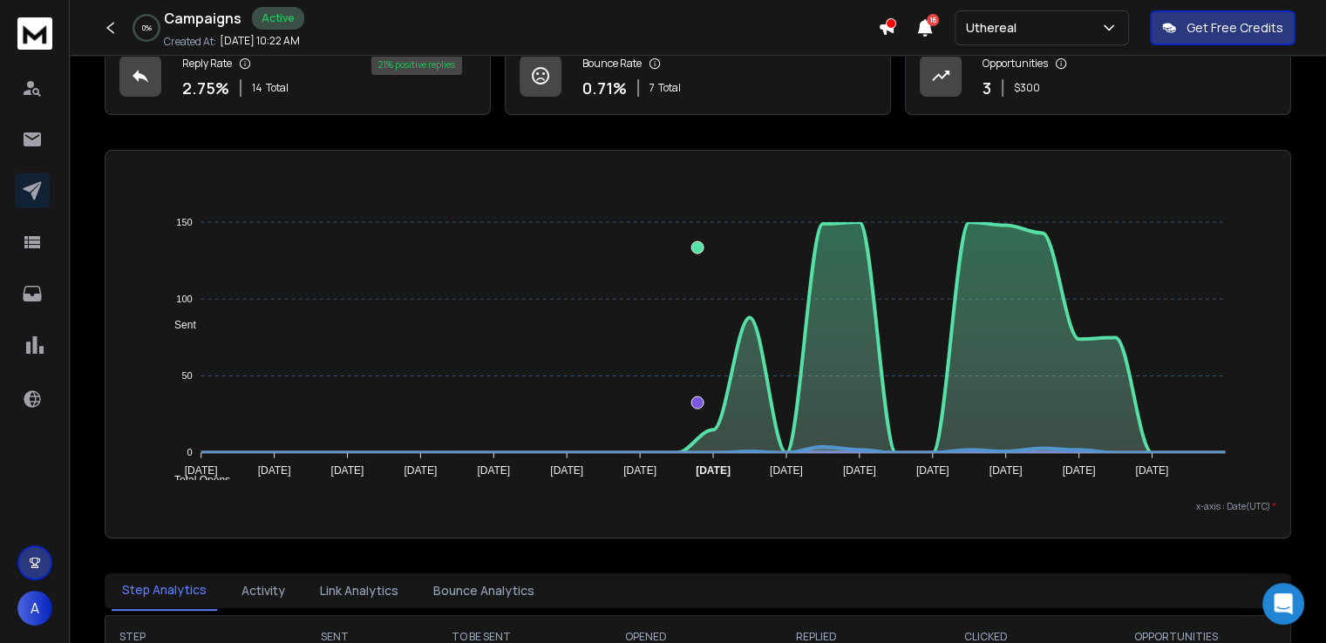
scroll to position [581, 0]
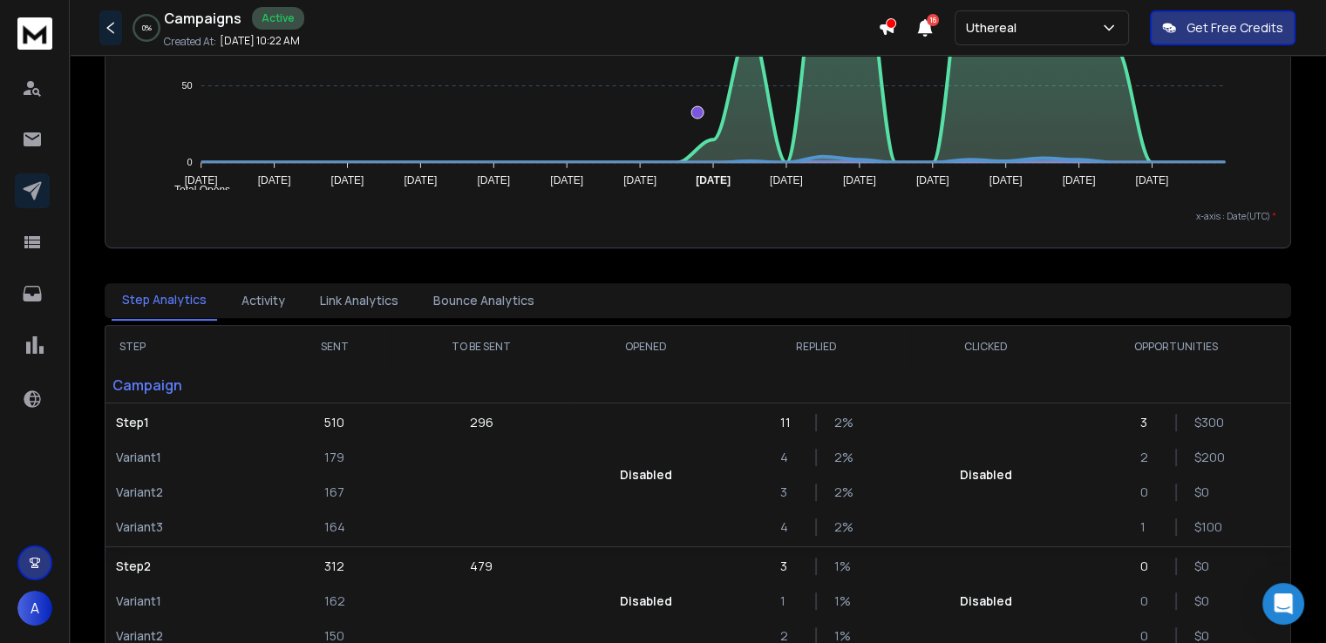
click at [120, 26] on button at bounding box center [110, 27] width 23 height 35
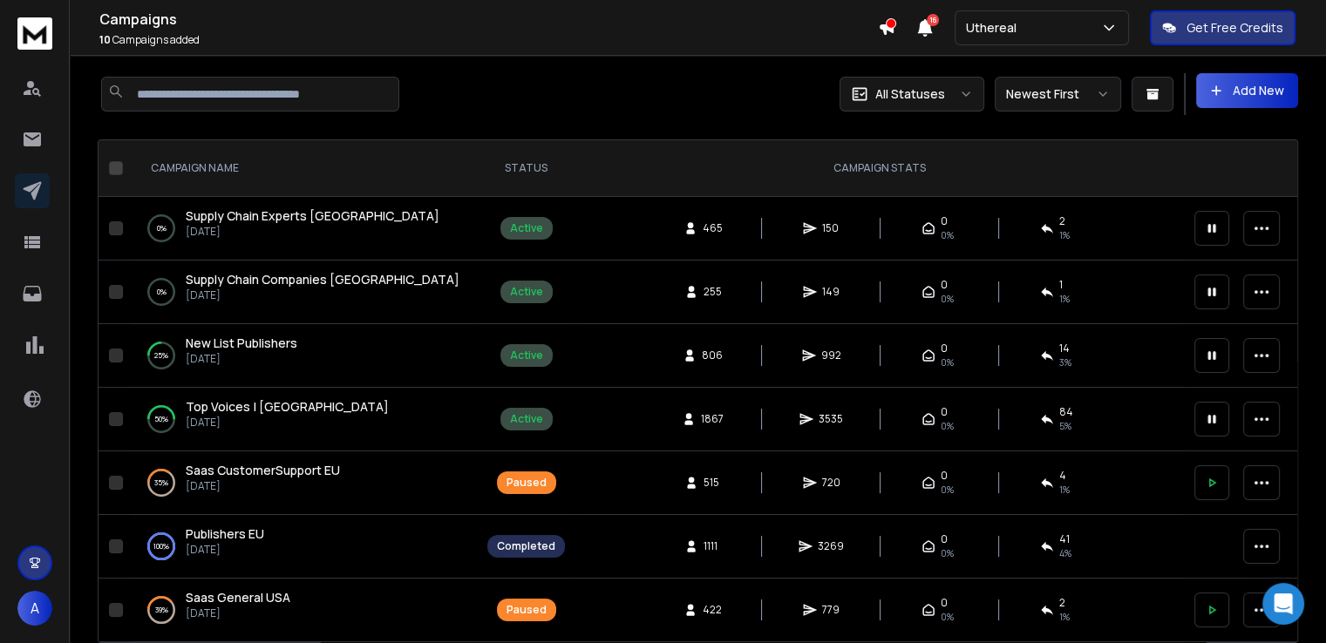
click at [335, 431] on div "50 % Top Voices | USA 2 months ago" at bounding box center [303, 419] width 312 height 42
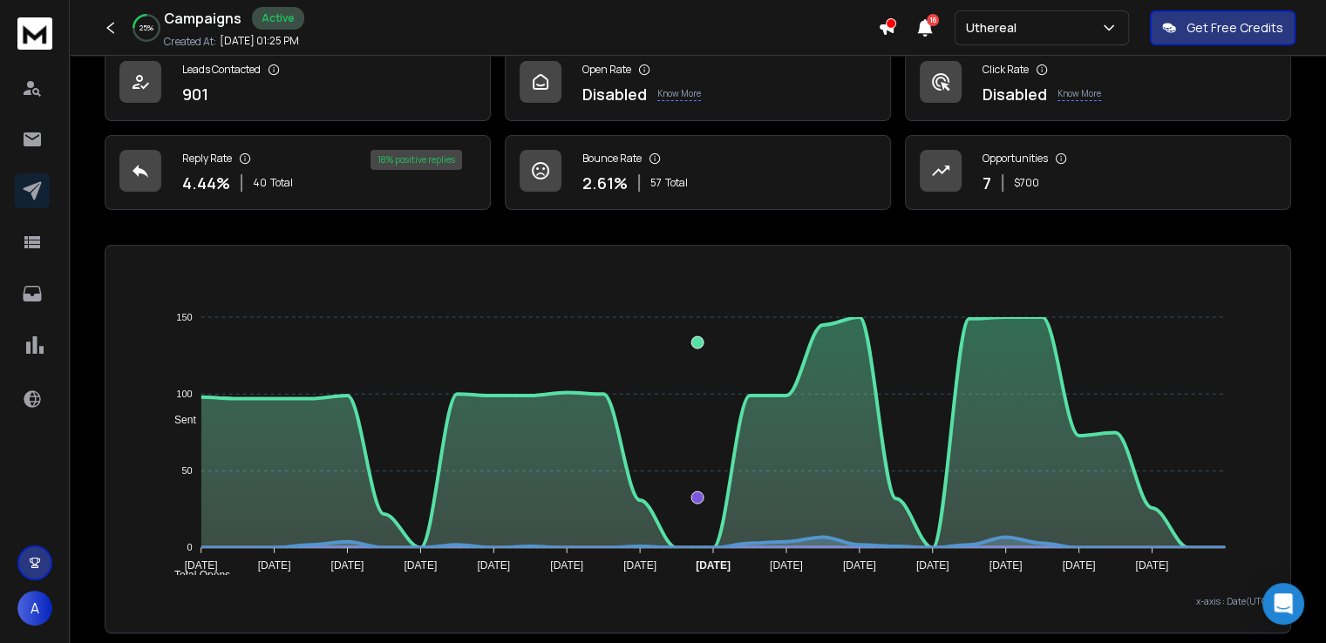
scroll to position [732, 0]
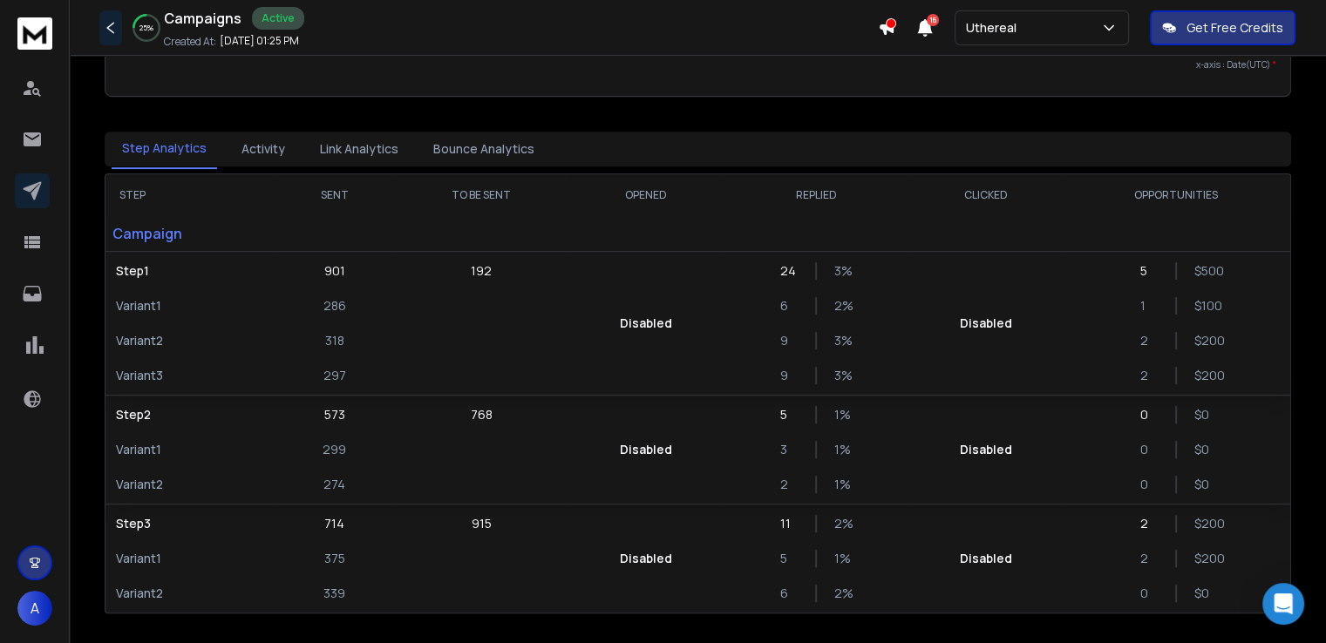
click at [108, 36] on button at bounding box center [110, 27] width 23 height 35
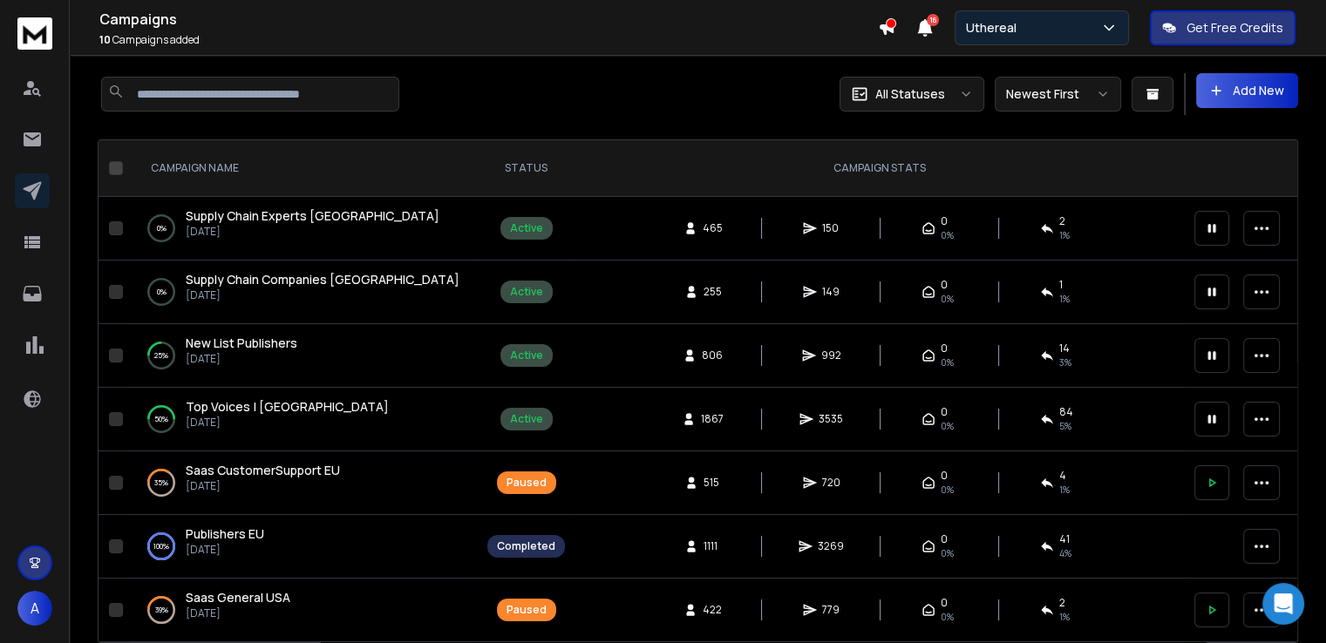
click at [1084, 24] on div "Uthereal" at bounding box center [1042, 27] width 152 height 17
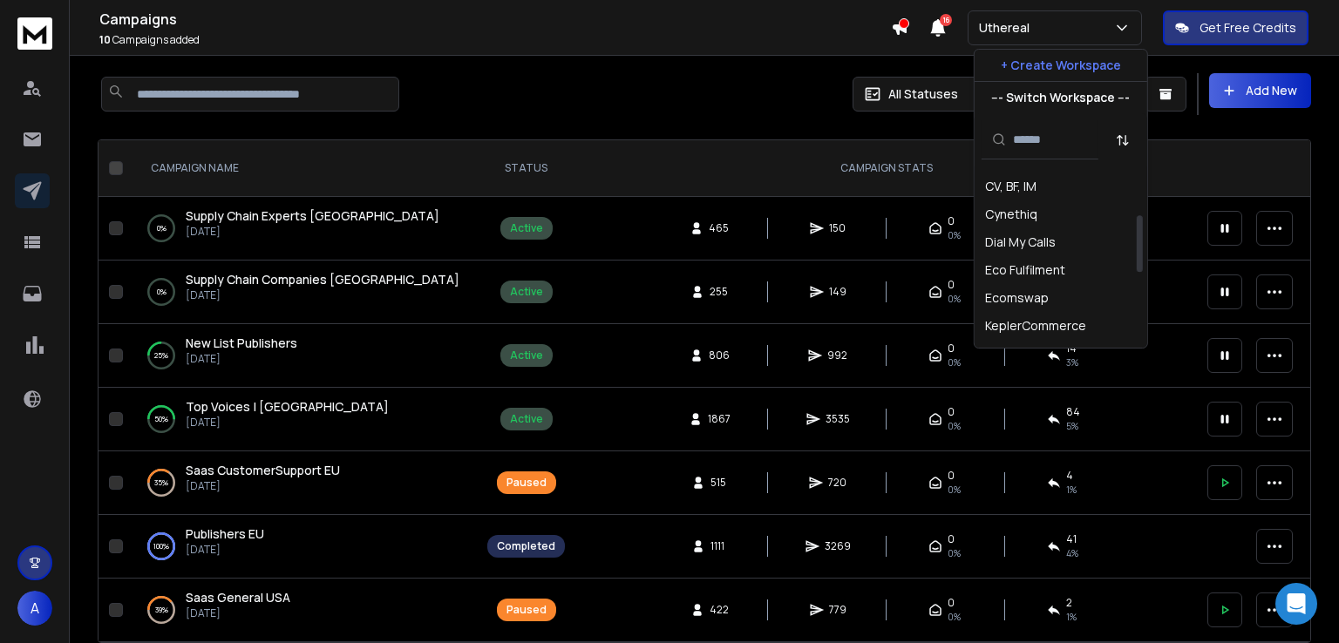
scroll to position [214, 0]
drag, startPoint x: 1140, startPoint y: 207, endPoint x: 1140, endPoint y: 276, distance: 69.8
click at [1140, 276] on div at bounding box center [1140, 269] width 6 height 57
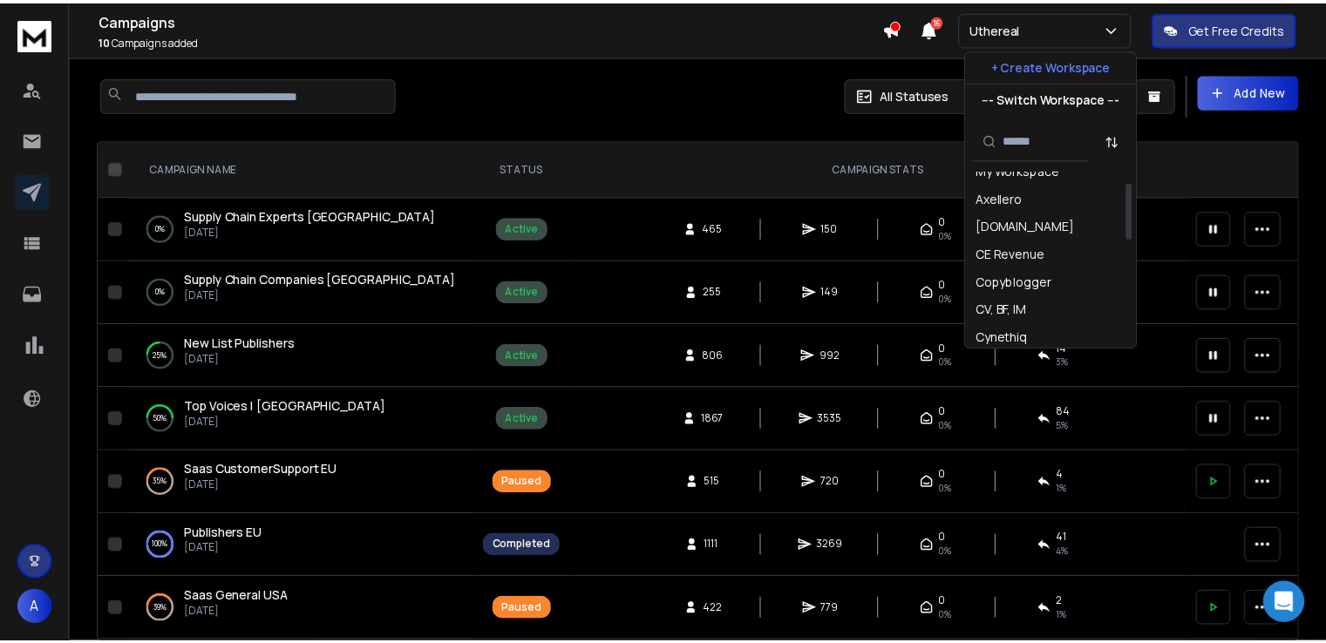
scroll to position [0, 0]
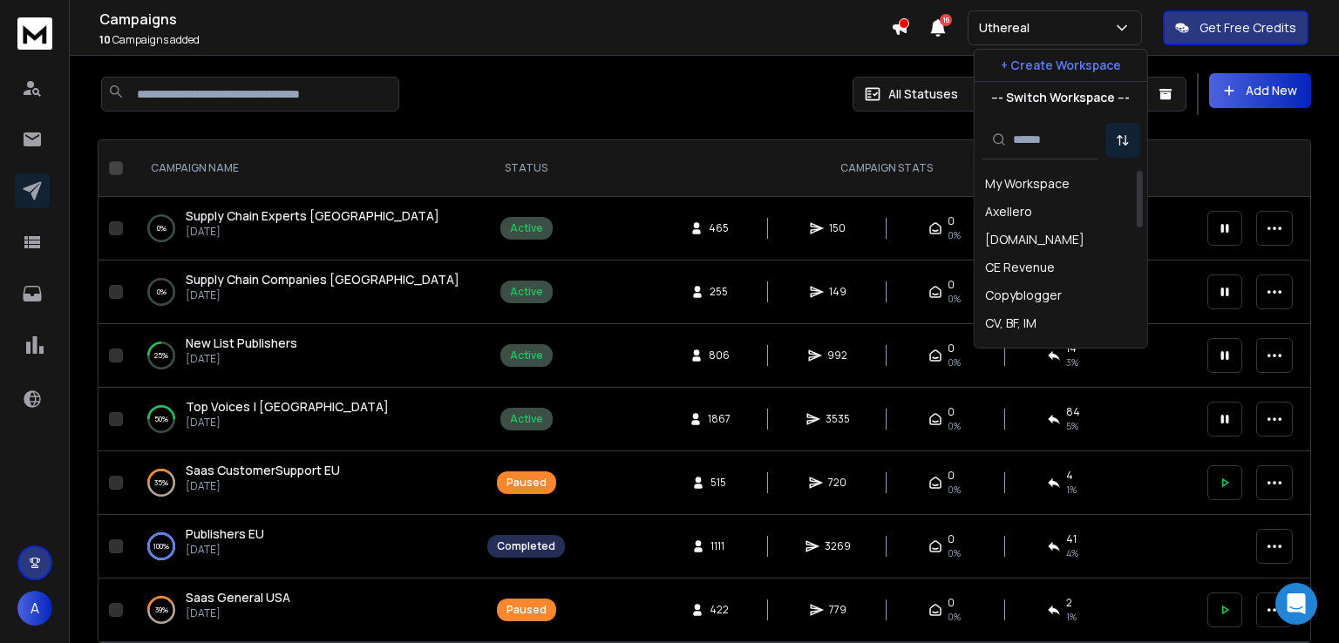
drag, startPoint x: 1140, startPoint y: 274, endPoint x: 1126, endPoint y: 149, distance: 125.5
click at [1137, 171] on div at bounding box center [1140, 199] width 6 height 57
click at [1039, 191] on div "My Workspace" at bounding box center [1027, 183] width 85 height 17
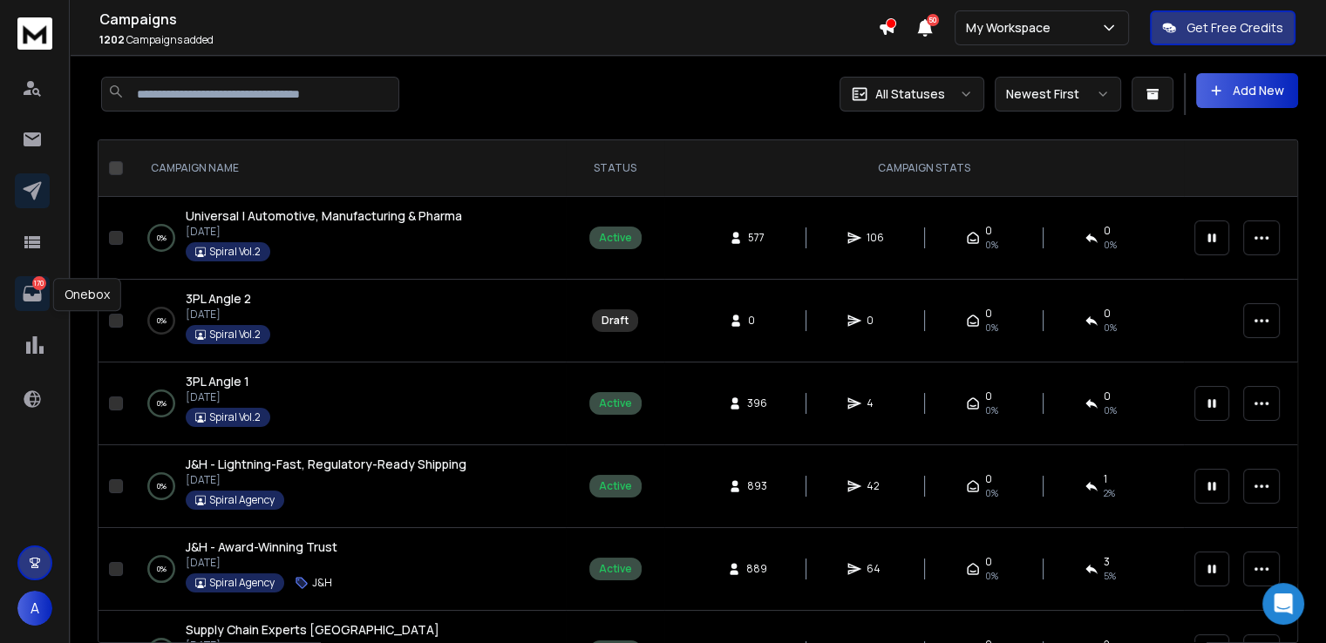
click at [48, 288] on body "Get only verified leads with our AI-powered Lead Finder, starting at $22/mo Try…" at bounding box center [663, 321] width 1326 height 643
click at [38, 288] on p "170" at bounding box center [39, 283] width 14 height 14
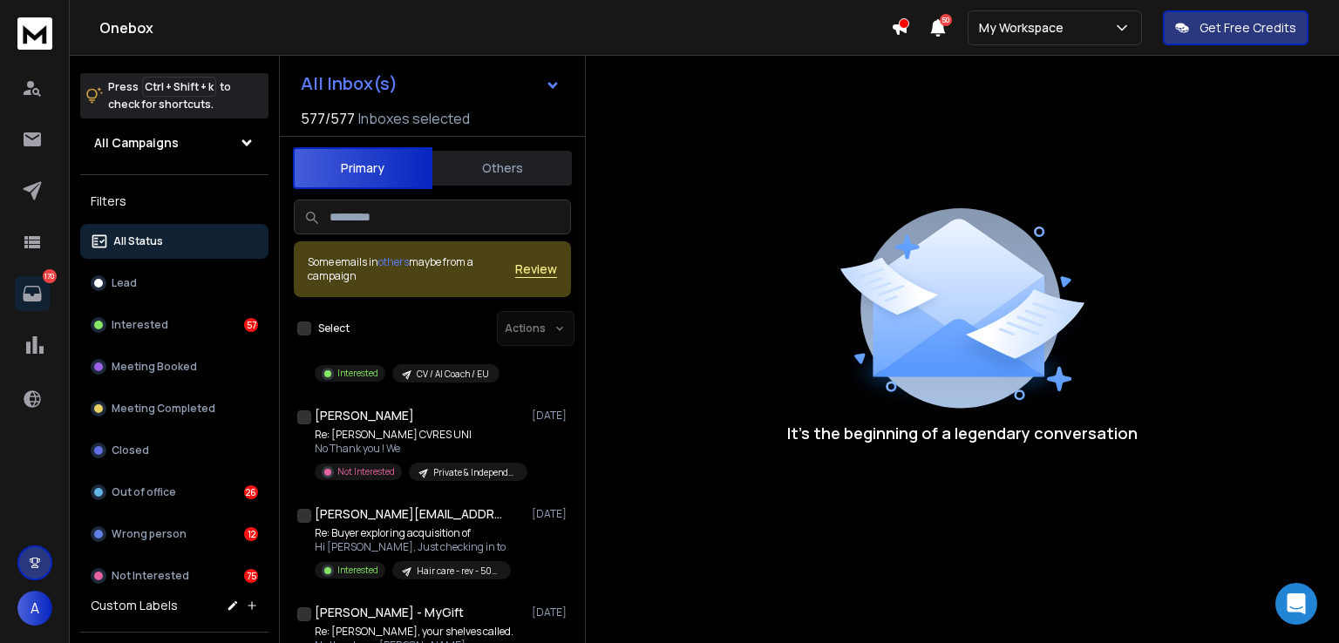
scroll to position [2034, 0]
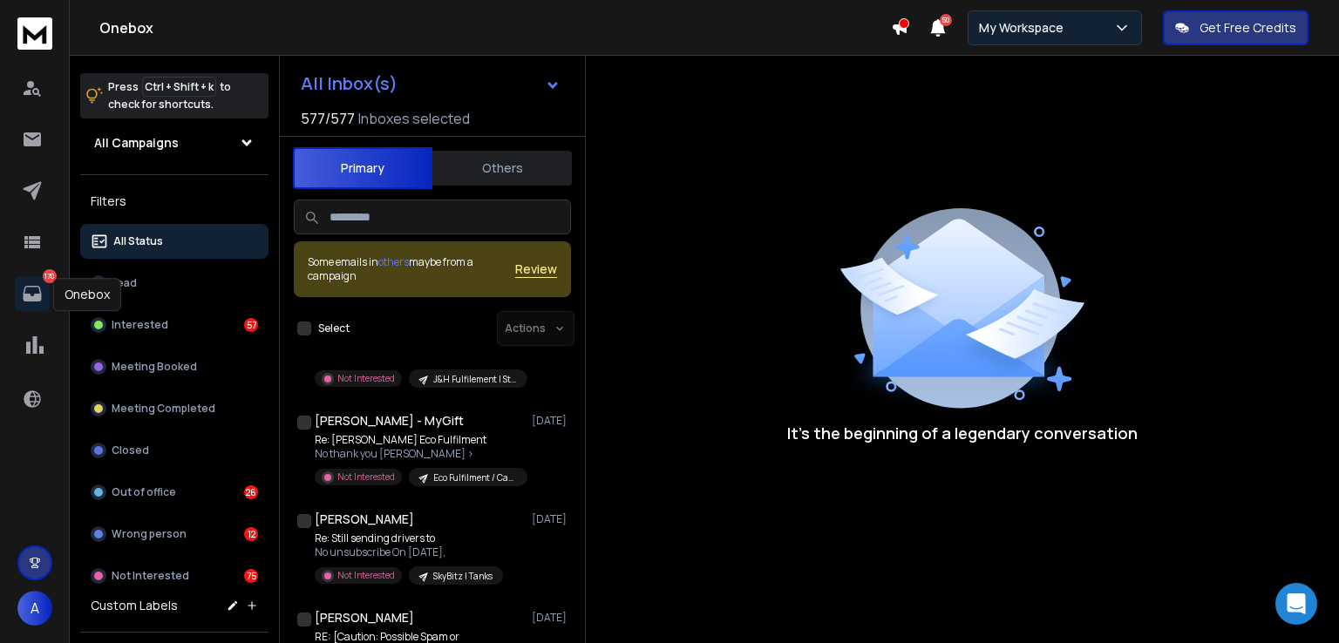
click at [1022, 33] on p "My Workspace" at bounding box center [1025, 27] width 92 height 17
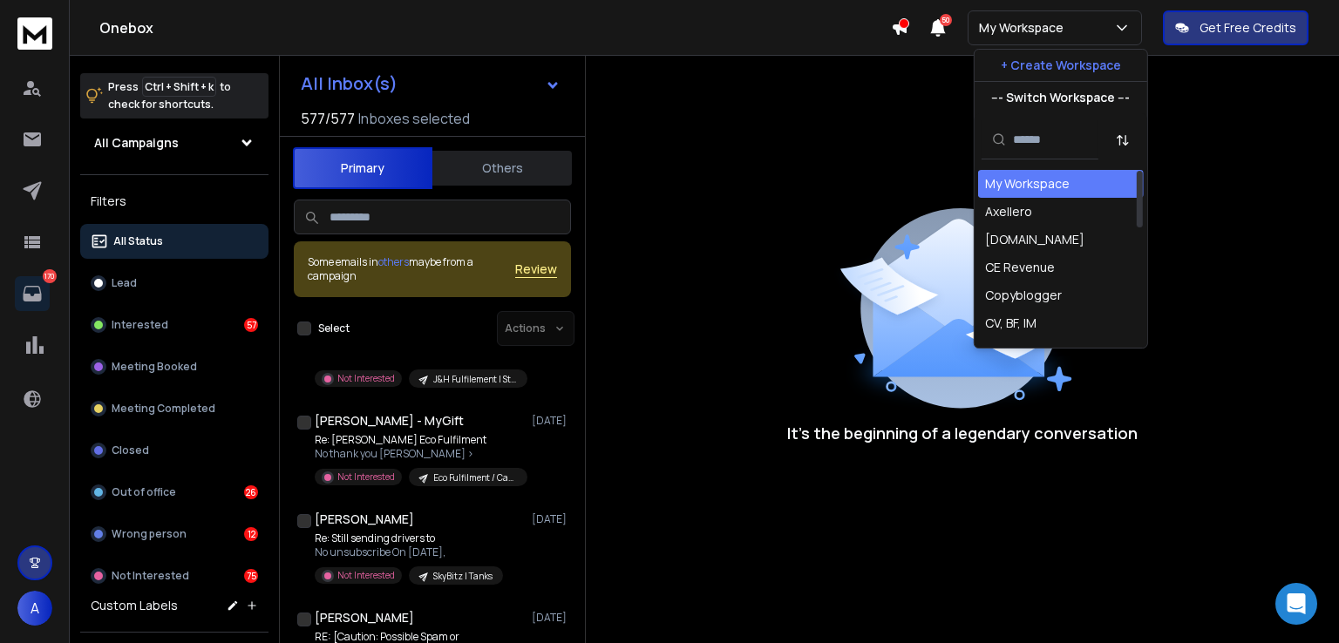
click at [1029, 192] on div "My Workspace" at bounding box center [1027, 183] width 85 height 17
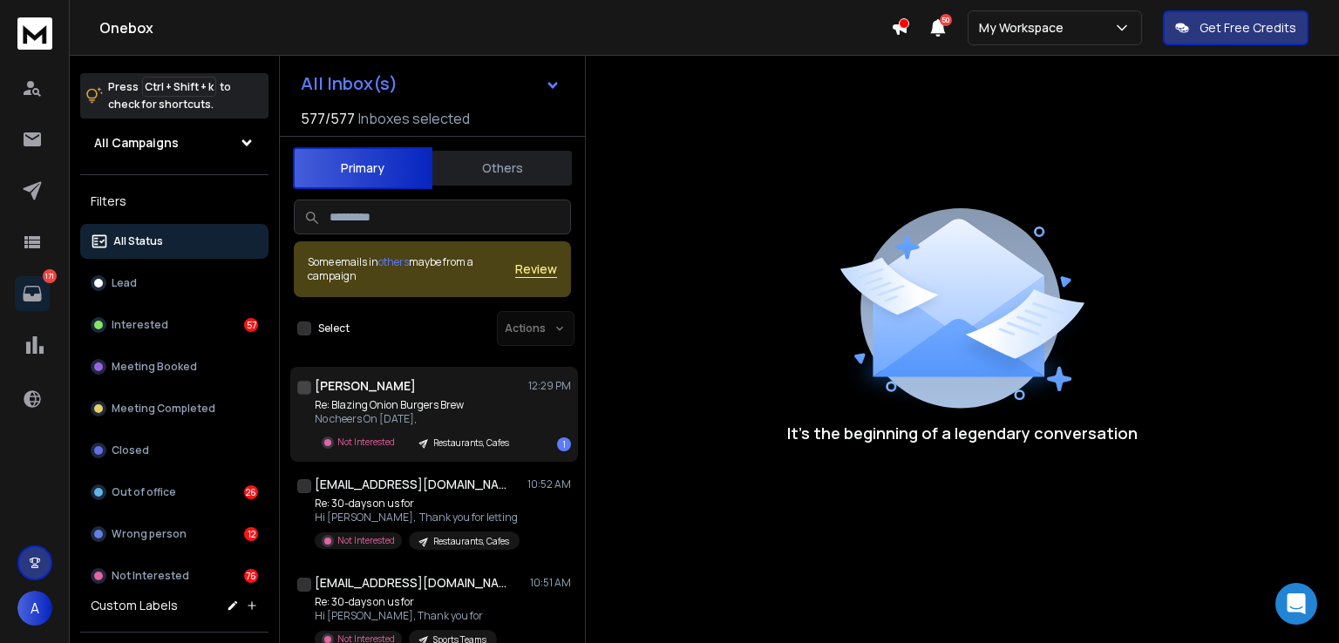
click at [521, 416] on div "Re: Blazing Onion Burgers Brew No cheers On [DATE], Not Interested Restaurants,…" at bounding box center [443, 424] width 256 height 53
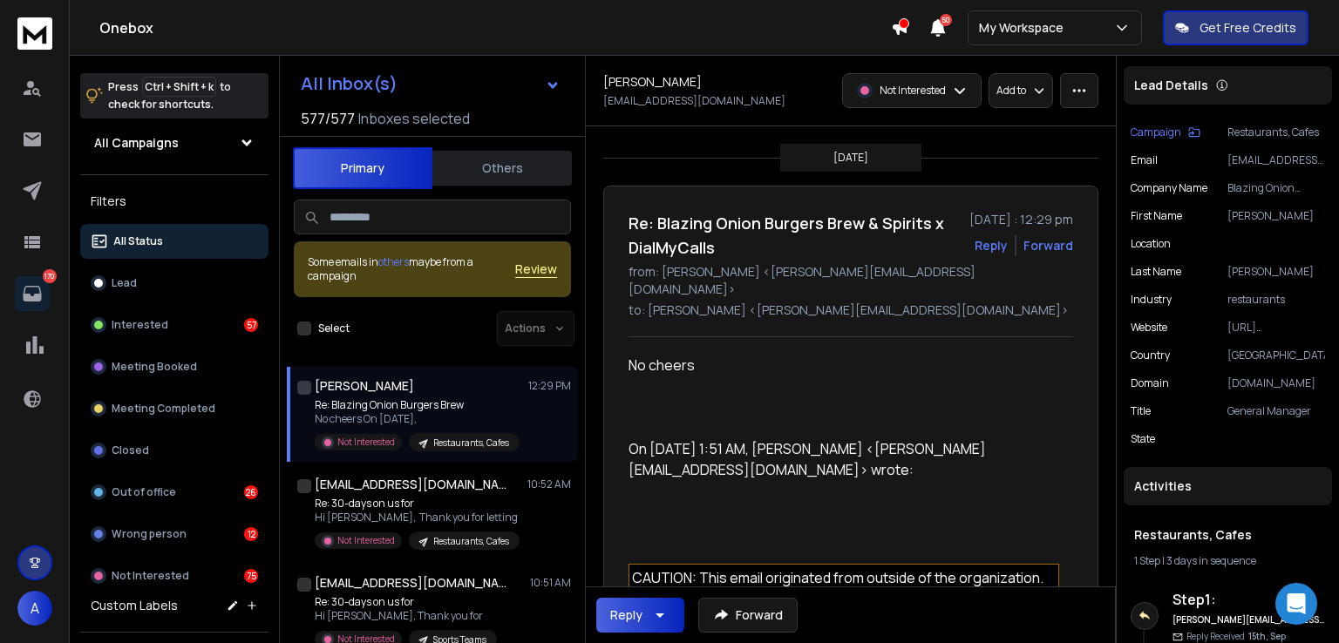
click at [1065, 106] on button "button" at bounding box center [1079, 90] width 38 height 35
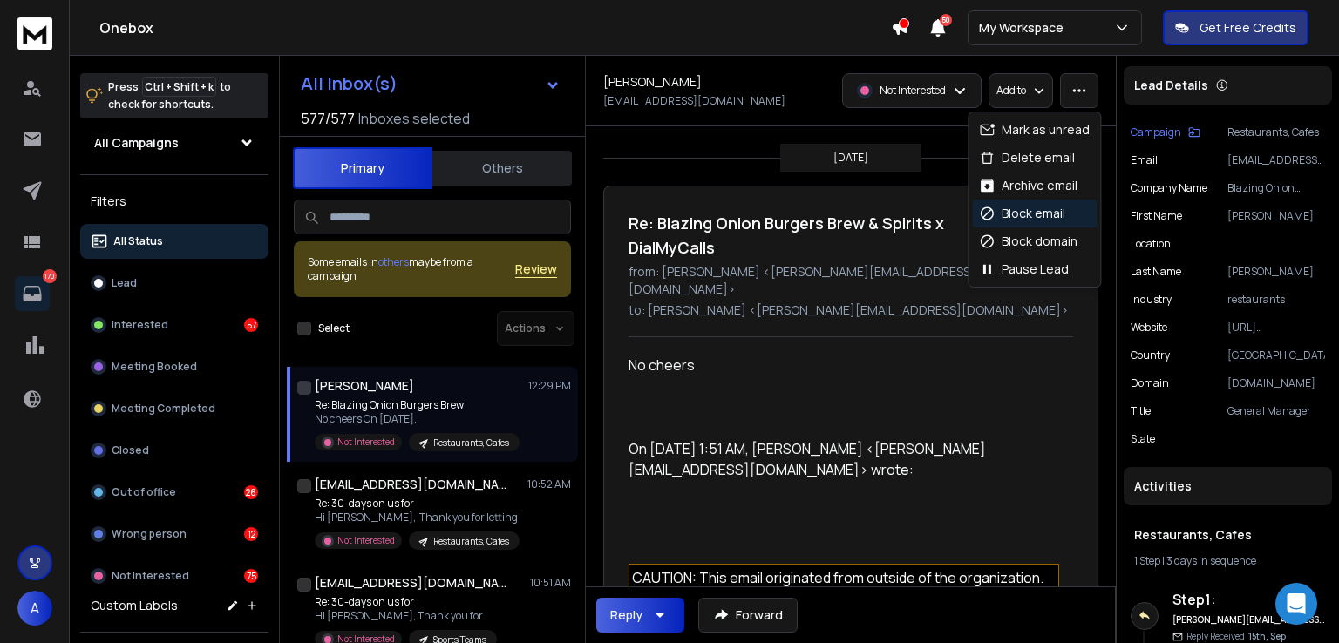
click at [1048, 208] on div "Block email" at bounding box center [1022, 213] width 86 height 17
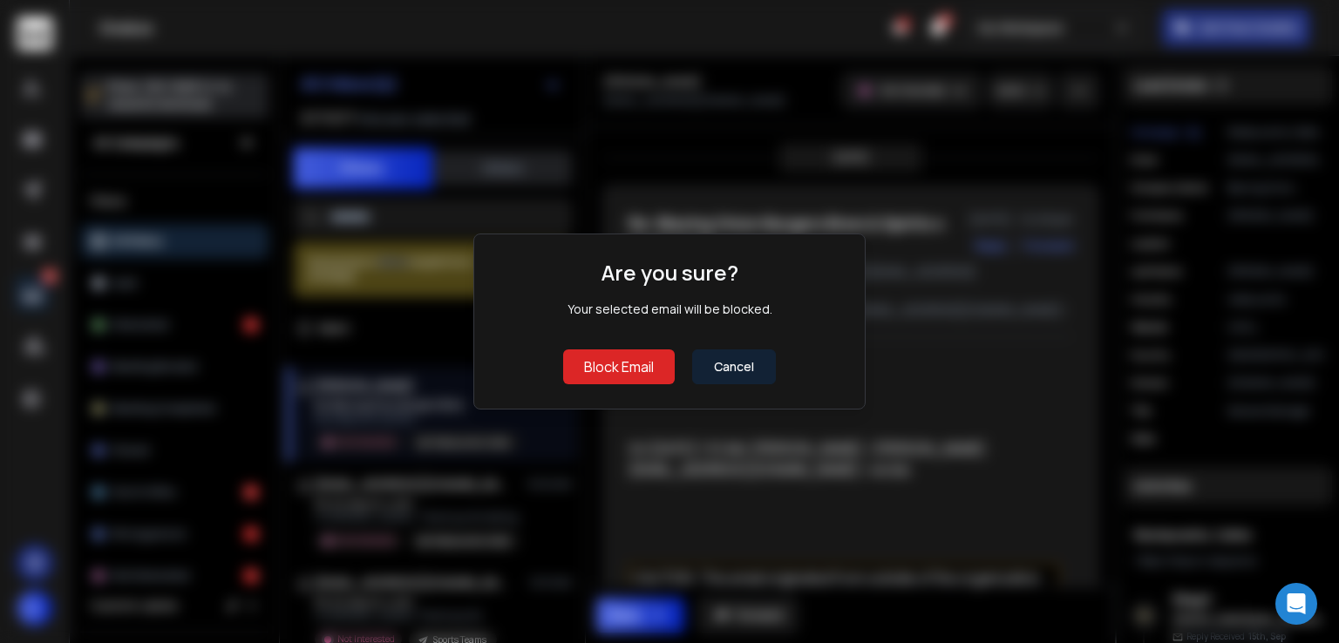
click at [758, 367] on button "Cancel" at bounding box center [734, 367] width 84 height 35
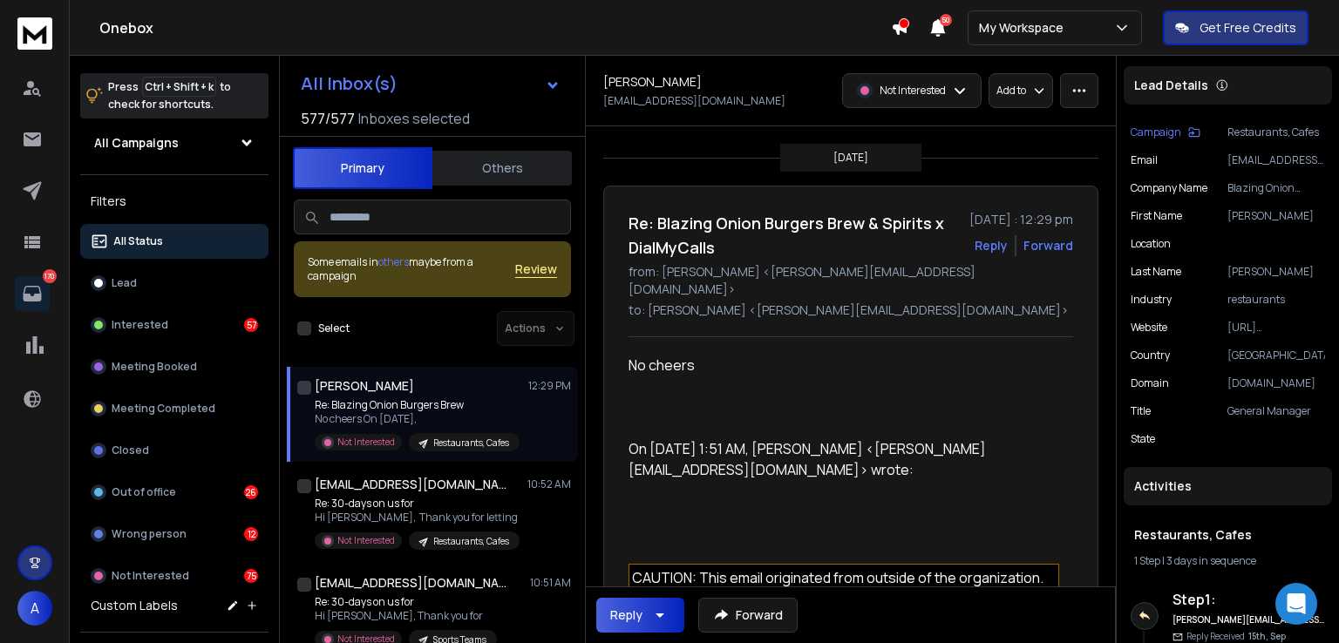
click at [1081, 81] on button "button" at bounding box center [1079, 90] width 38 height 35
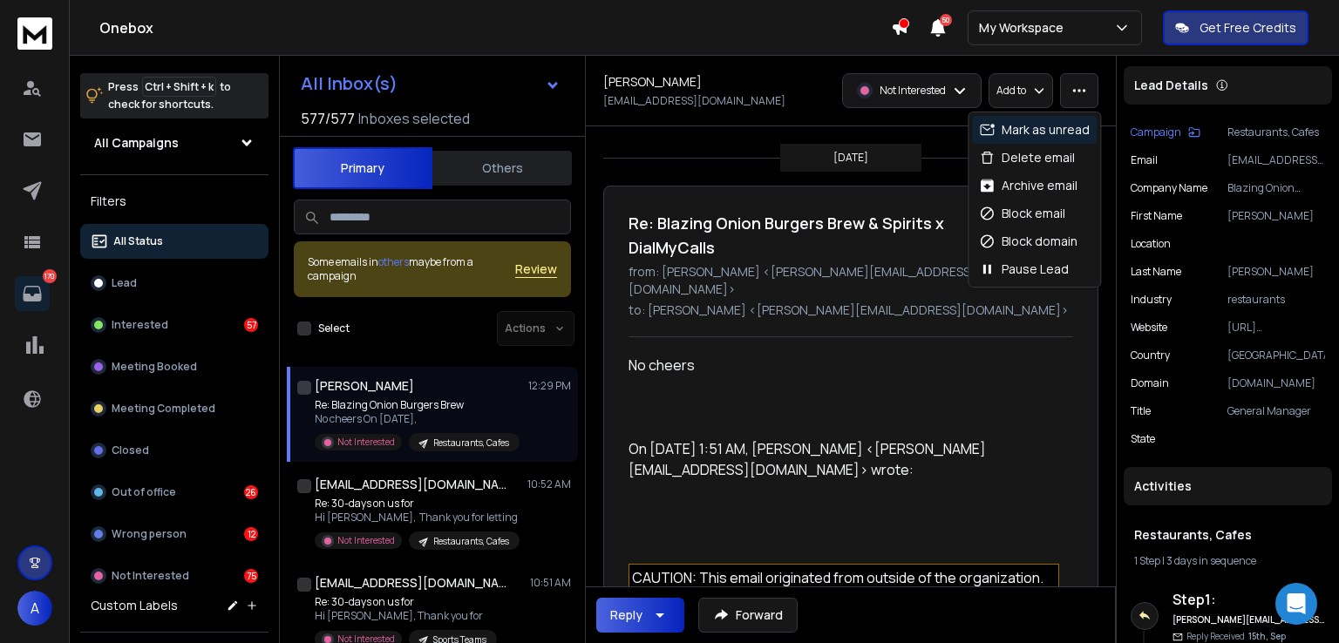
click at [1036, 133] on div "Mark as unread" at bounding box center [1034, 129] width 111 height 17
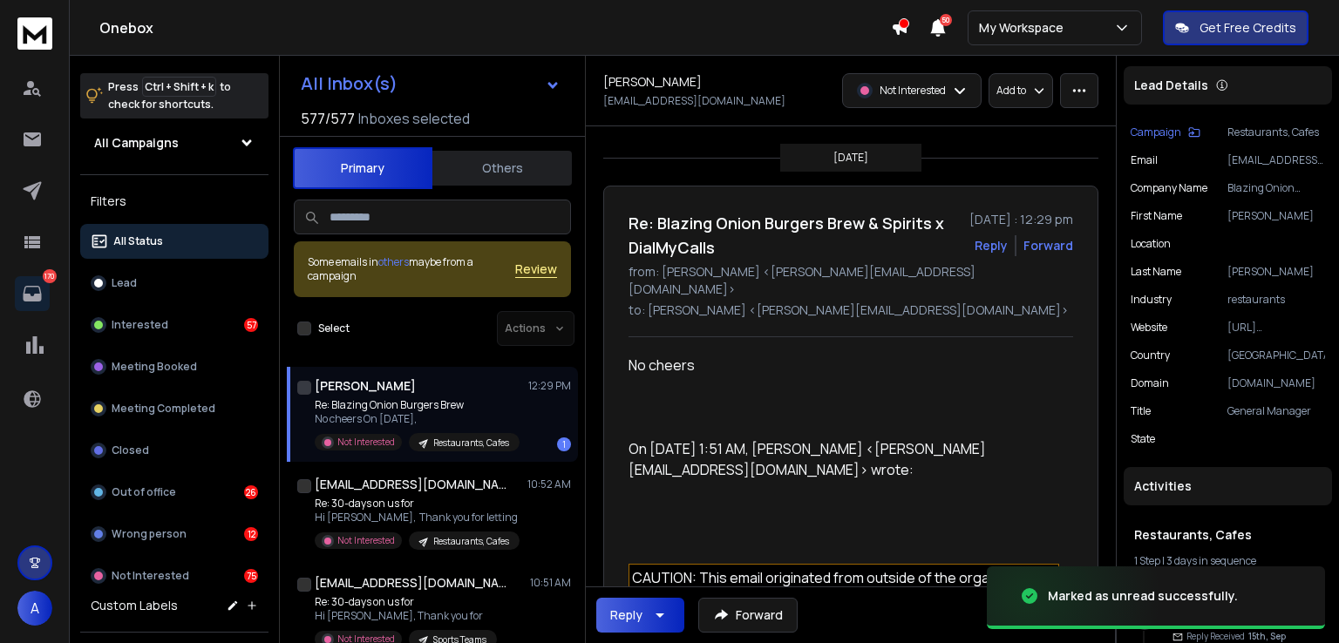
click at [1018, 53] on div "Onebox 50 My Workspace Get Free Credits" at bounding box center [669, 28] width 1339 height 56
click at [1015, 30] on p "My Workspace" at bounding box center [1025, 27] width 92 height 17
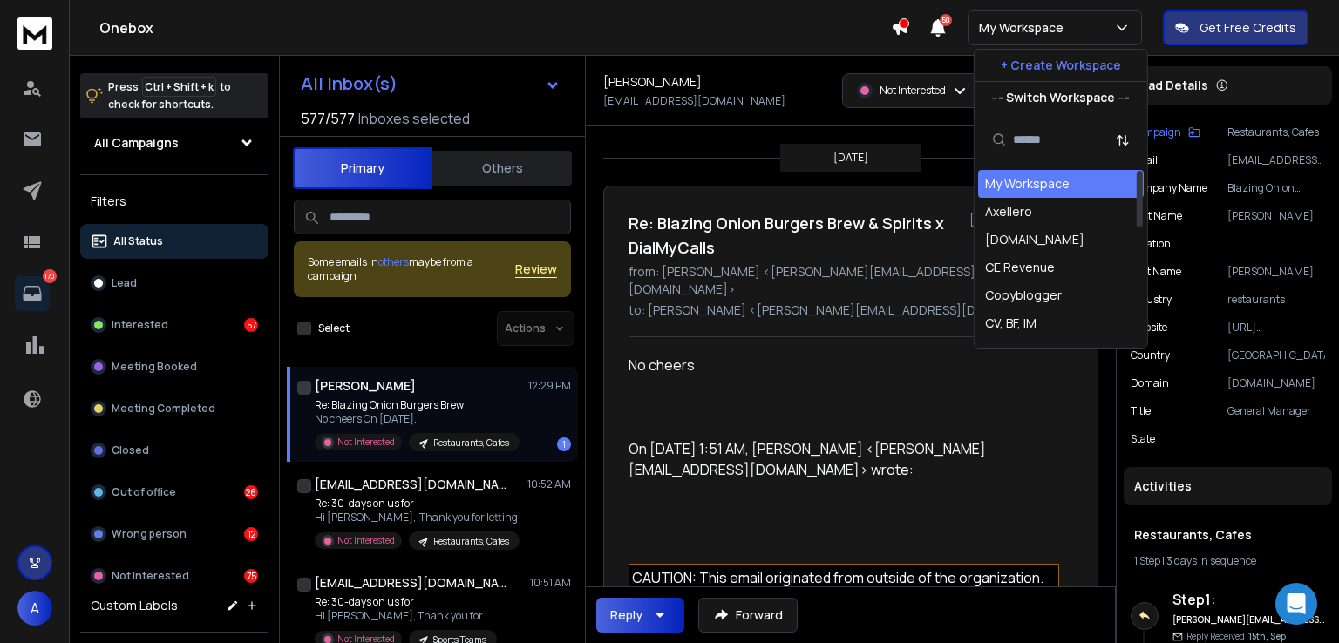
click at [1043, 175] on div "My Workspace" at bounding box center [1027, 183] width 85 height 17
